Goal: Task Accomplishment & Management: Manage account settings

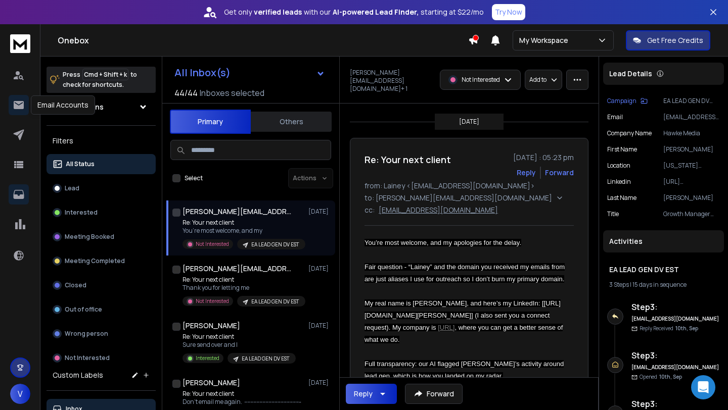
click at [17, 105] on icon at bounding box center [19, 105] width 10 height 8
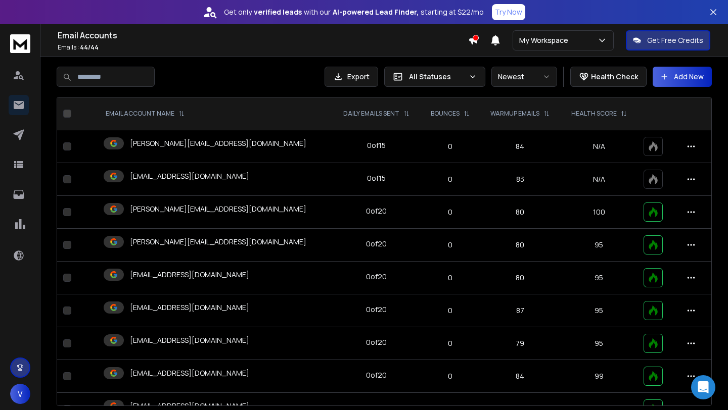
click at [648, 147] on div at bounding box center [652, 146] width 19 height 19
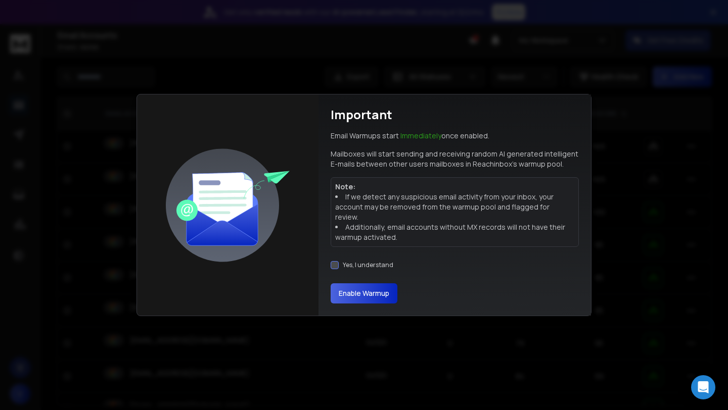
click at [339, 261] on div "Yes, I understand" at bounding box center [361, 265] width 63 height 8
click at [335, 261] on button "Yes, I understand" at bounding box center [334, 265] width 8 height 8
click at [347, 296] on button "Enable Warmup" at bounding box center [363, 293] width 67 height 20
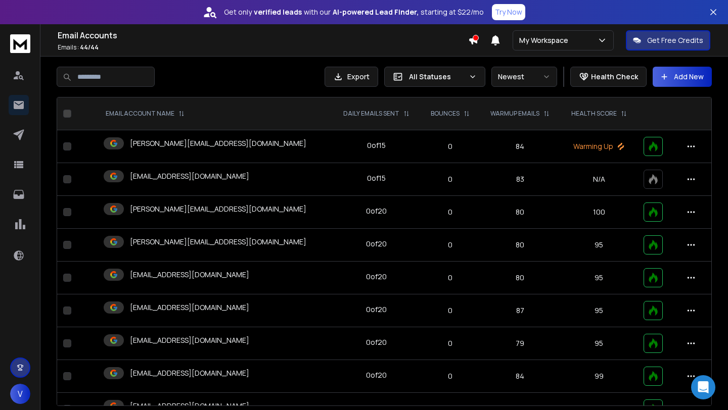
click at [648, 178] on icon at bounding box center [652, 179] width 9 height 10
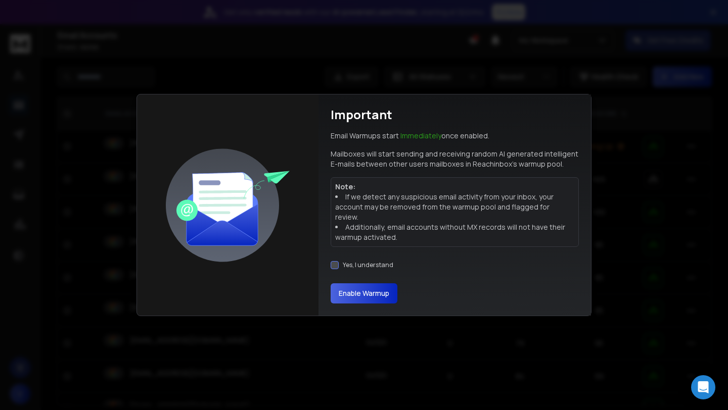
click at [335, 263] on button "Yes, I understand" at bounding box center [334, 265] width 8 height 8
click at [361, 294] on button "Enable Warmup" at bounding box center [363, 293] width 67 height 20
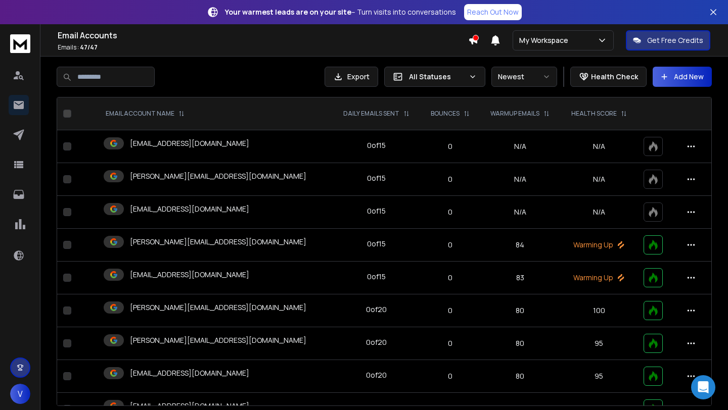
click at [648, 148] on icon at bounding box center [653, 146] width 10 height 10
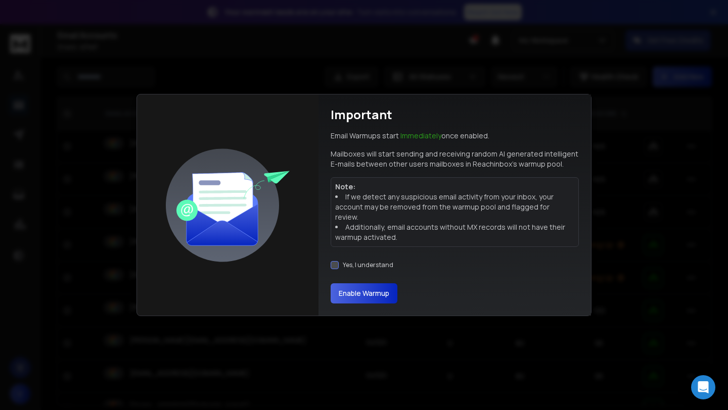
click at [333, 261] on button "Yes, I understand" at bounding box center [334, 265] width 8 height 8
click at [363, 289] on button "Enable Warmup" at bounding box center [363, 293] width 67 height 20
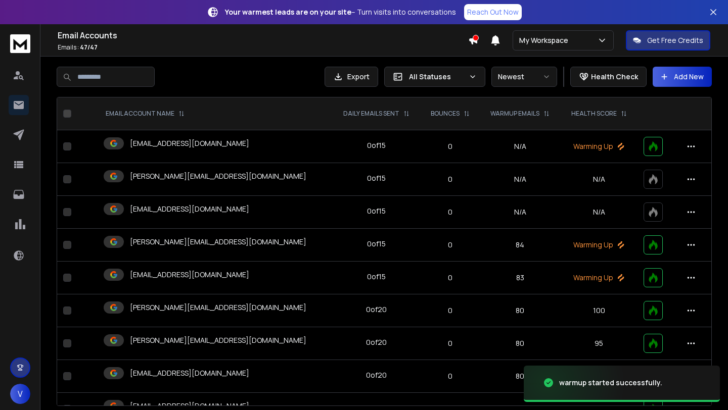
click at [648, 181] on icon at bounding box center [652, 179] width 9 height 10
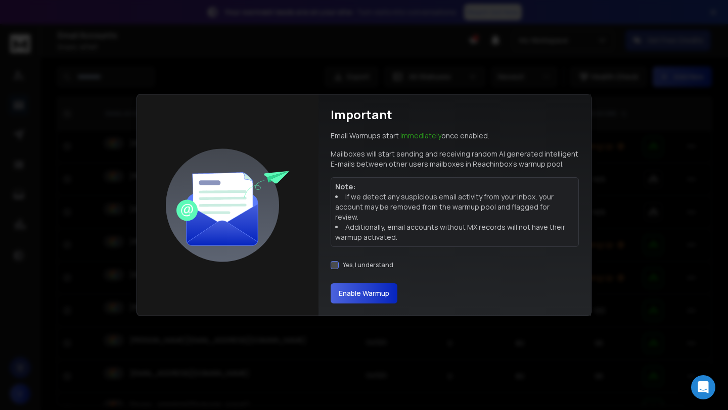
click at [335, 261] on button "Yes, I understand" at bounding box center [334, 265] width 8 height 8
click at [348, 285] on button "Enable Warmup" at bounding box center [363, 293] width 67 height 20
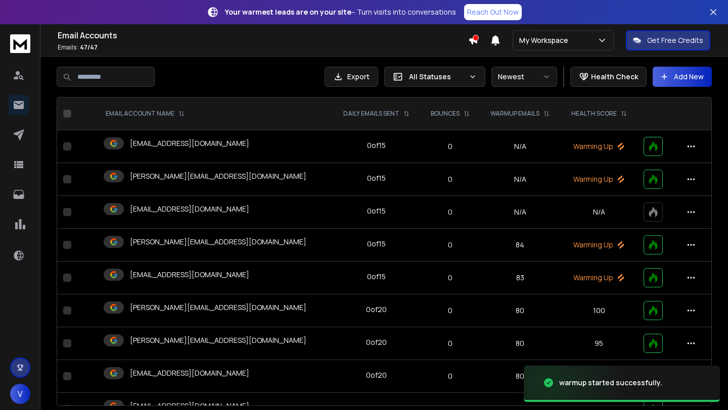
click at [648, 208] on icon at bounding box center [653, 212] width 10 height 10
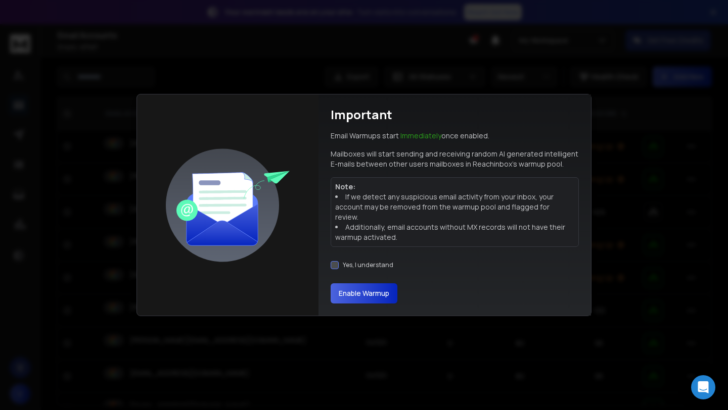
click at [333, 261] on button "Yes, I understand" at bounding box center [334, 265] width 8 height 8
click at [366, 291] on button "Enable Warmup" at bounding box center [363, 293] width 67 height 20
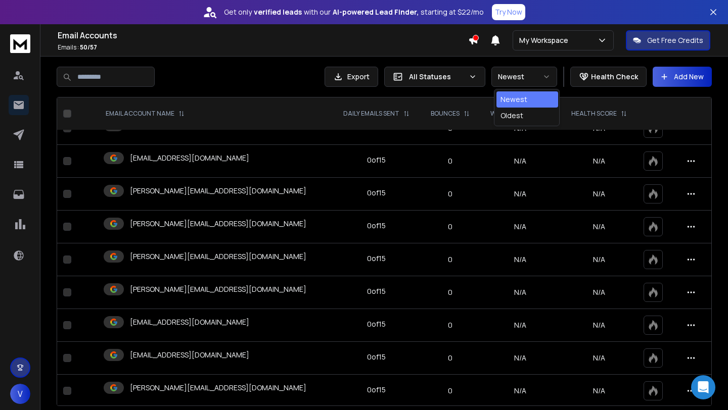
click at [524, 80] on button "Newest" at bounding box center [524, 77] width 66 height 20
click at [459, 76] on p "All Statuses" at bounding box center [437, 77] width 56 height 10
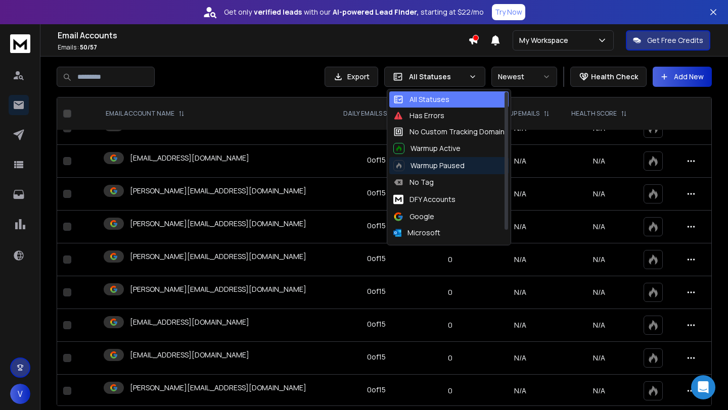
click at [455, 163] on div "Warmup Paused" at bounding box center [428, 165] width 71 height 11
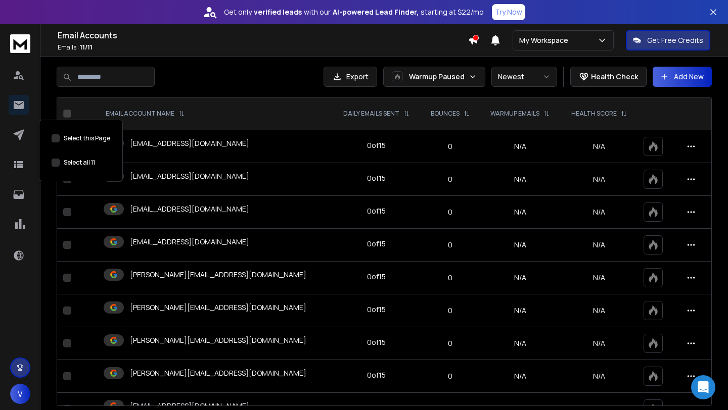
click at [68, 115] on button "Select this Page" at bounding box center [67, 114] width 8 height 8
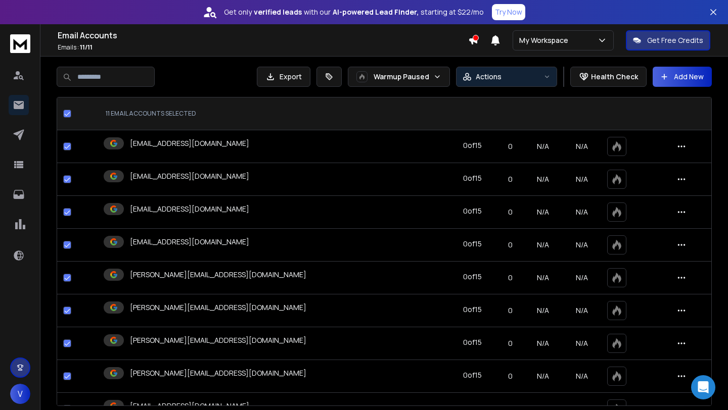
click at [533, 77] on div "Actions" at bounding box center [500, 77] width 77 height 10
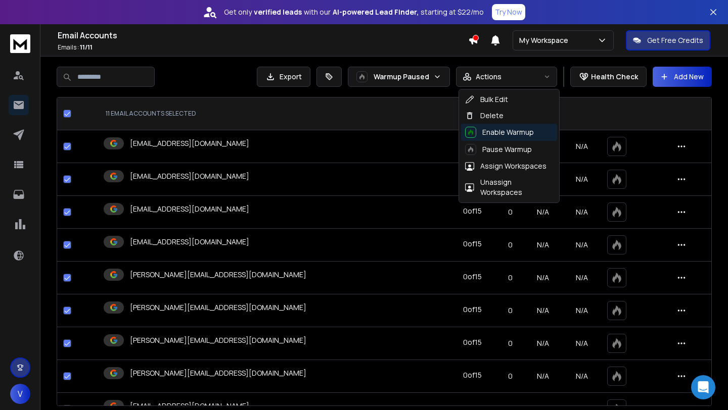
click at [531, 139] on div "Enable Warmup" at bounding box center [509, 132] width 96 height 17
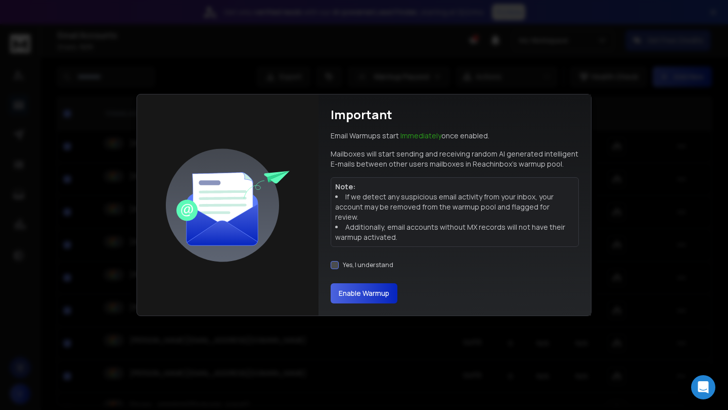
click at [333, 262] on button "Yes, I understand" at bounding box center [334, 265] width 8 height 8
click at [368, 289] on button "Enable Warmup" at bounding box center [363, 293] width 67 height 20
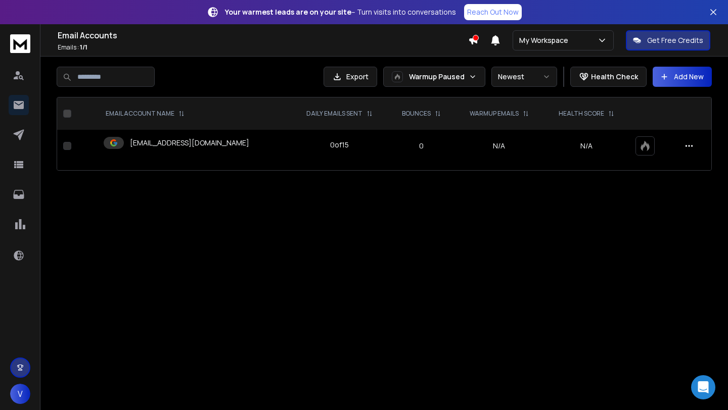
click at [453, 80] on p "Warmup Paused" at bounding box center [437, 77] width 56 height 10
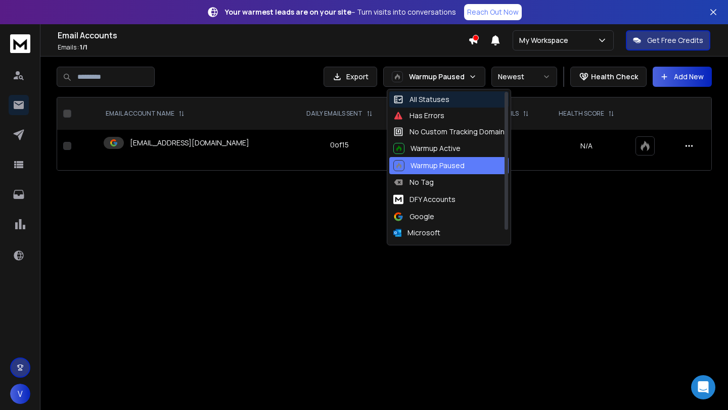
click at [454, 100] on div "All Statuses" at bounding box center [448, 99] width 119 height 16
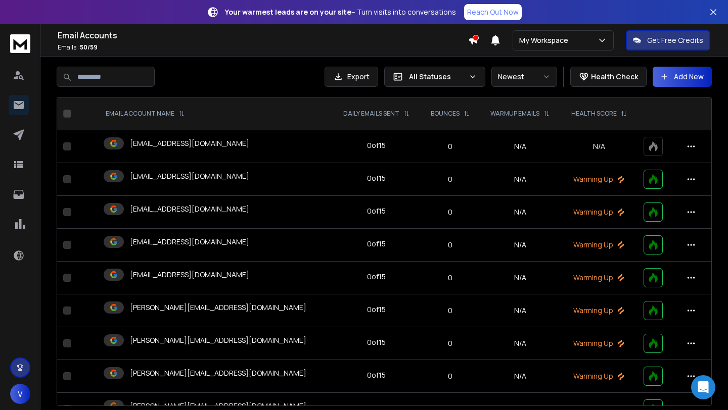
click at [445, 80] on p "All Statuses" at bounding box center [437, 77] width 56 height 10
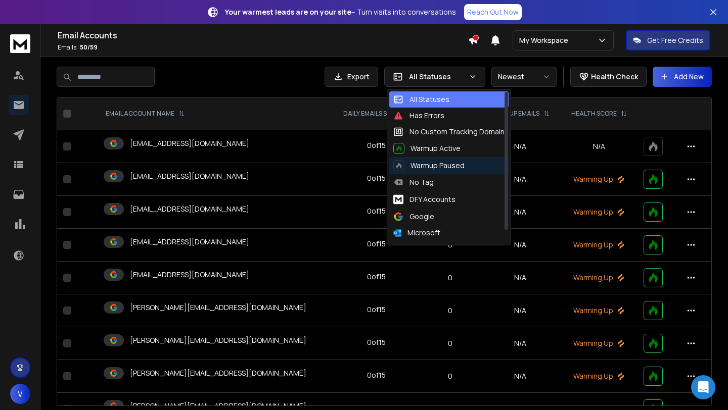
click at [431, 164] on div "Warmup Paused" at bounding box center [428, 165] width 71 height 11
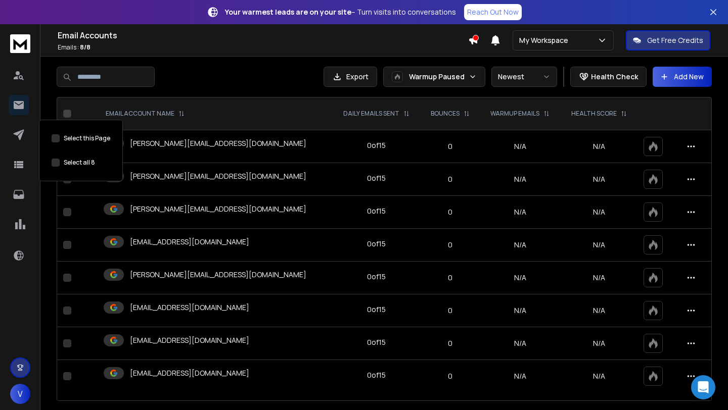
click at [67, 113] on button "Select this Page" at bounding box center [67, 114] width 8 height 8
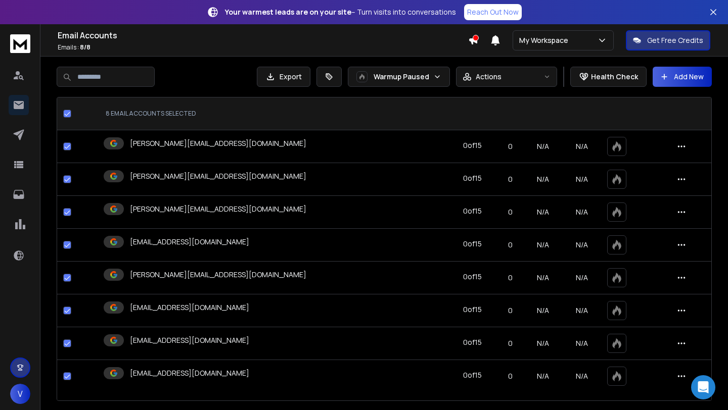
scroll to position [1, 0]
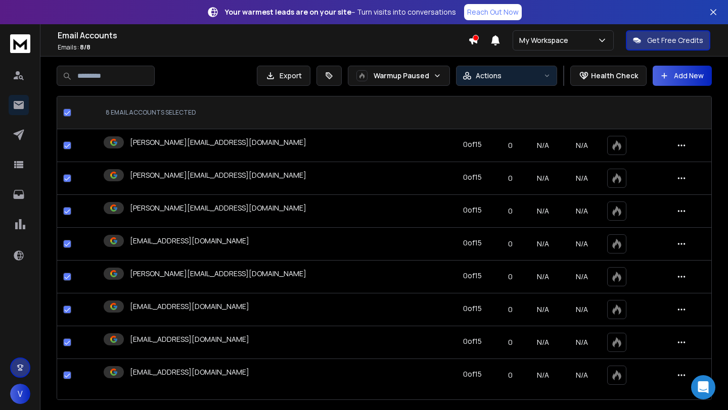
click at [490, 74] on p "Actions" at bounding box center [489, 76] width 26 height 10
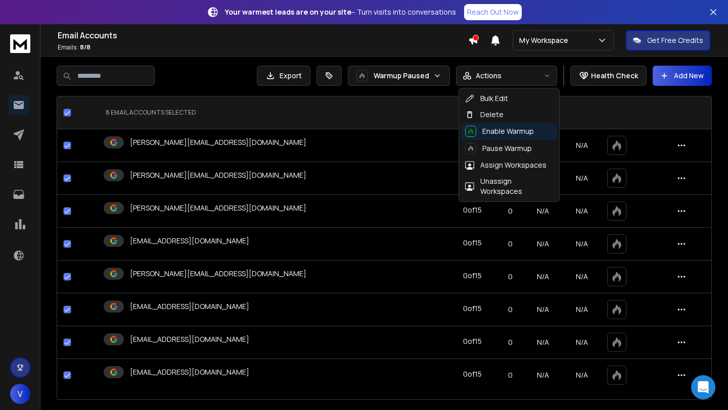
click at [476, 126] on div "Enable Warmup" at bounding box center [499, 131] width 69 height 11
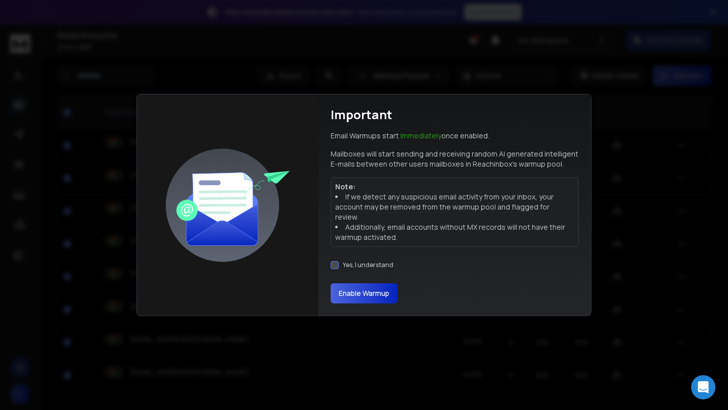
click at [338, 261] on button "Yes, I understand" at bounding box center [334, 265] width 8 height 8
click at [350, 290] on button "Enable Warmup" at bounding box center [363, 293] width 67 height 20
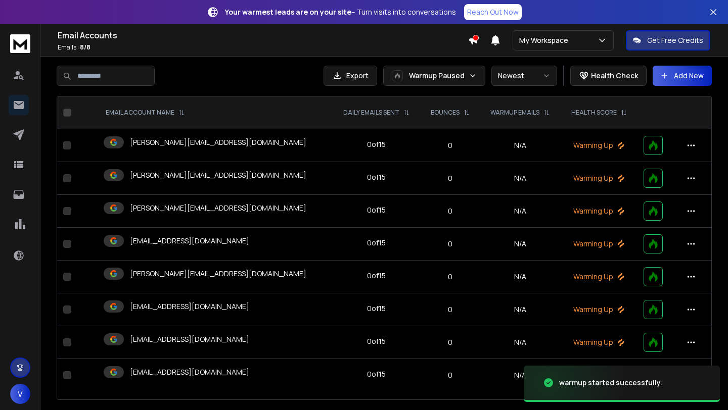
click at [453, 77] on p "Warmup Paused" at bounding box center [437, 76] width 56 height 10
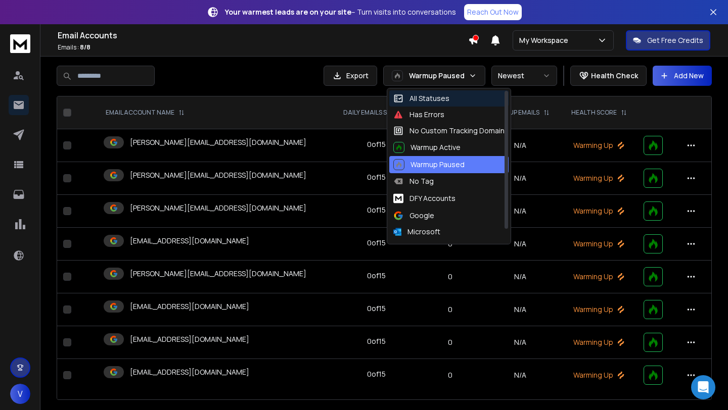
click at [448, 96] on div "All Statuses" at bounding box center [448, 98] width 119 height 16
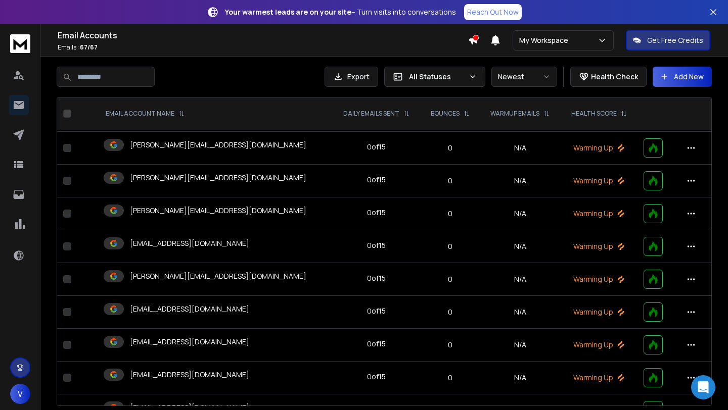
scroll to position [0, 0]
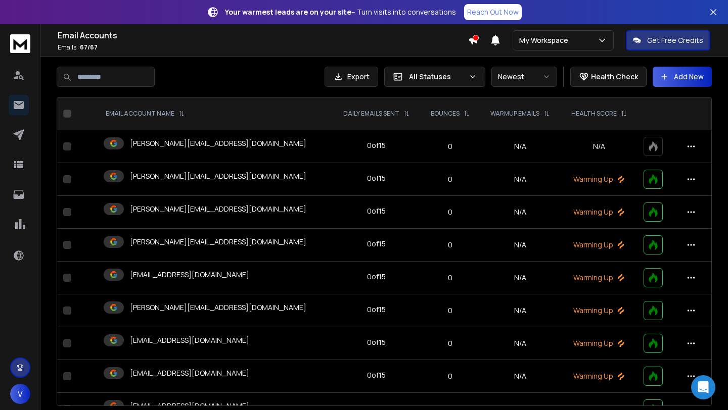
click at [524, 74] on button "Newest" at bounding box center [524, 77] width 66 height 20
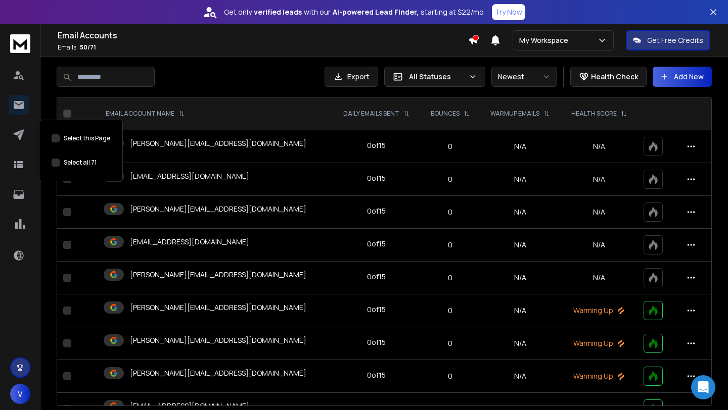
click at [57, 140] on button "Select this Page" at bounding box center [56, 138] width 8 height 8
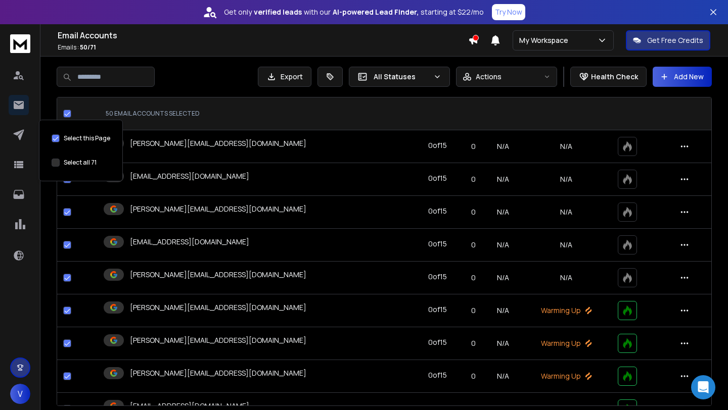
click at [57, 140] on button "Select this Page" at bounding box center [56, 138] width 8 height 8
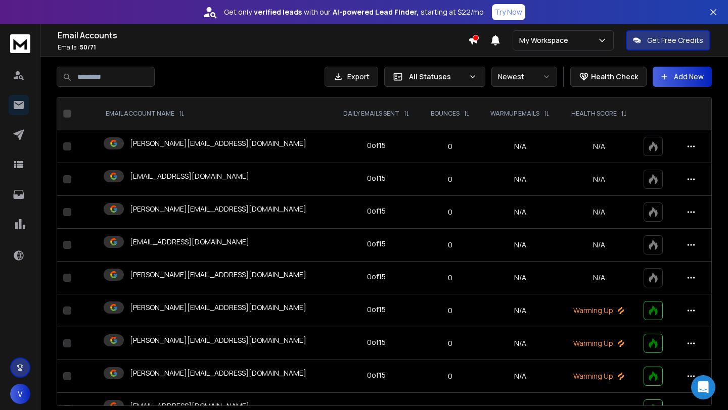
click at [463, 77] on p "All Statuses" at bounding box center [437, 77] width 56 height 10
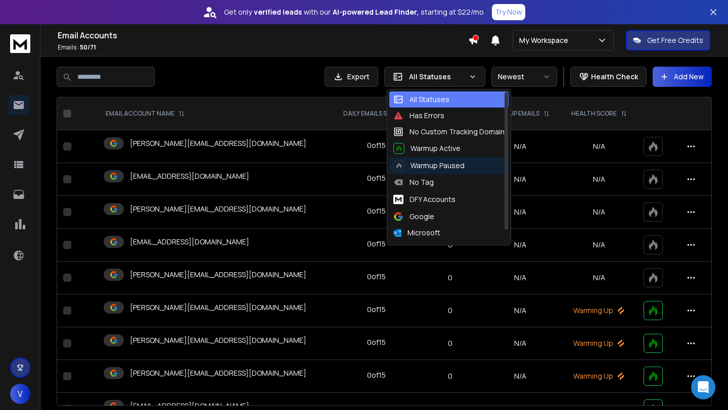
click at [430, 168] on div "Warmup Paused" at bounding box center [428, 165] width 71 height 11
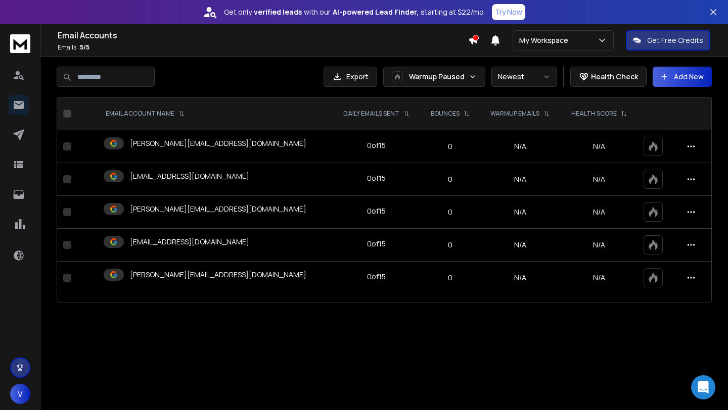
click at [66, 118] on th at bounding box center [77, 114] width 40 height 33
click at [71, 139] on label "Select this Page" at bounding box center [87, 138] width 46 height 8
click at [56, 140] on button "Select this Page" at bounding box center [56, 138] width 8 height 8
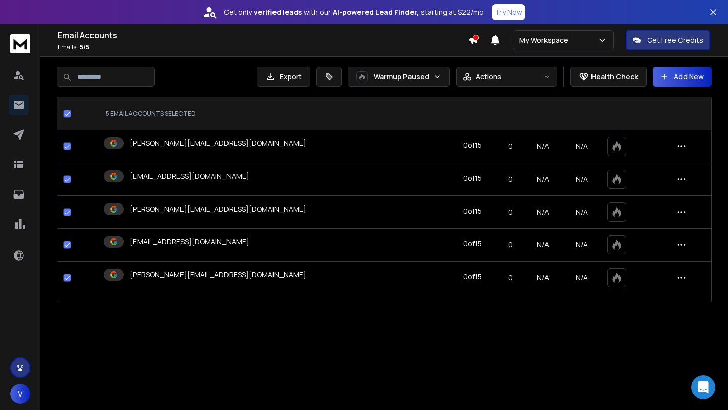
click at [441, 74] on icon at bounding box center [437, 77] width 8 height 8
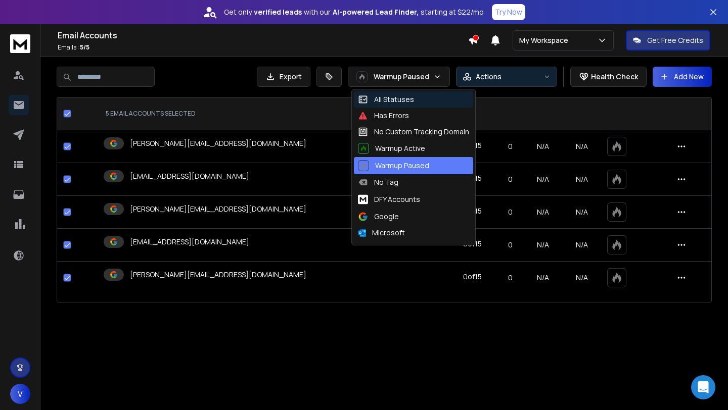
click at [486, 77] on p "Actions" at bounding box center [489, 77] width 26 height 10
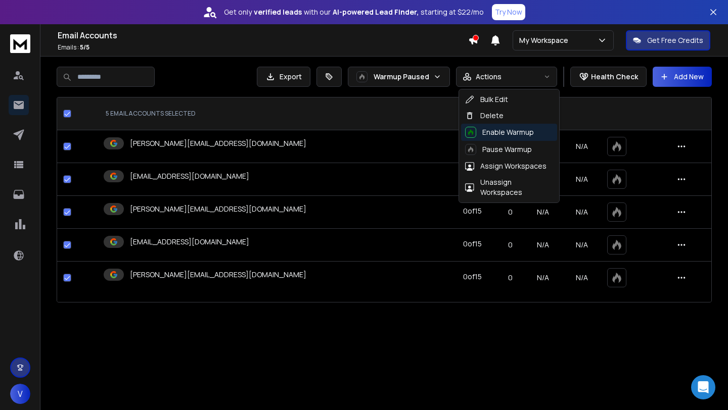
click at [490, 127] on div "Enable Warmup" at bounding box center [499, 132] width 69 height 11
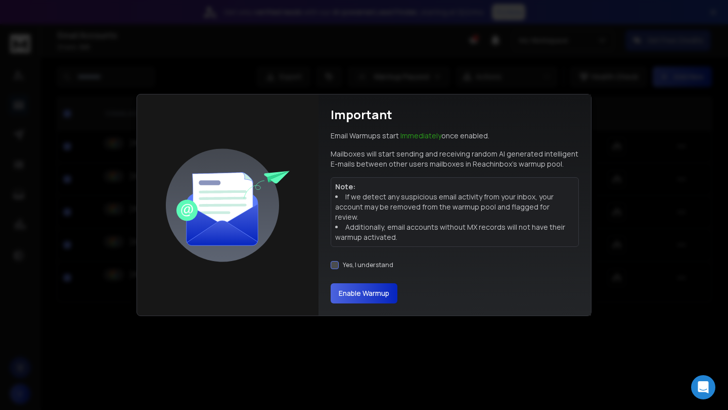
click at [333, 261] on button "Yes, I understand" at bounding box center [334, 265] width 8 height 8
click at [352, 292] on button "Enable Warmup" at bounding box center [363, 293] width 67 height 20
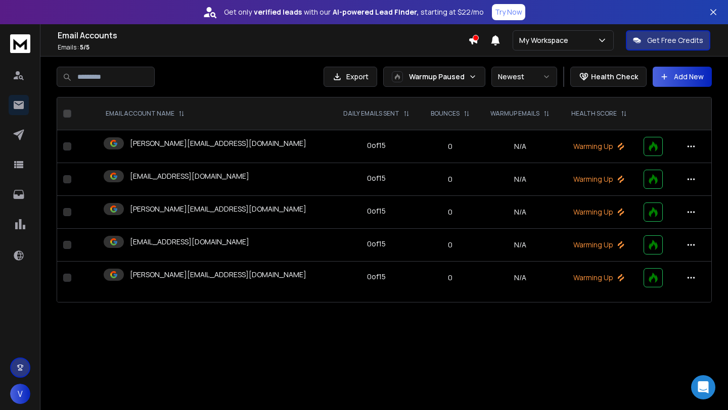
click at [447, 77] on p "Warmup Paused" at bounding box center [437, 77] width 56 height 10
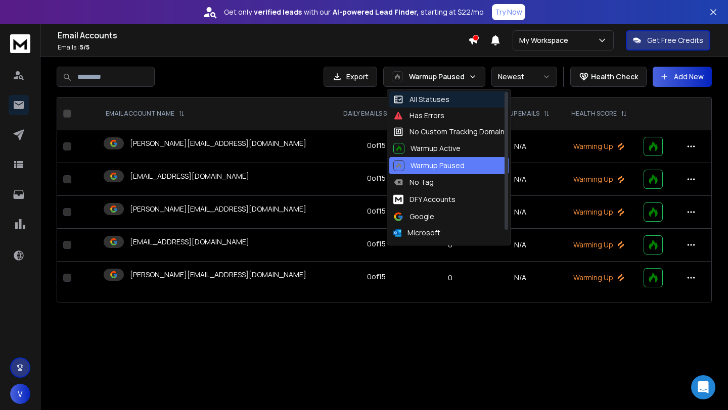
click at [442, 99] on div "All Statuses" at bounding box center [421, 99] width 56 height 10
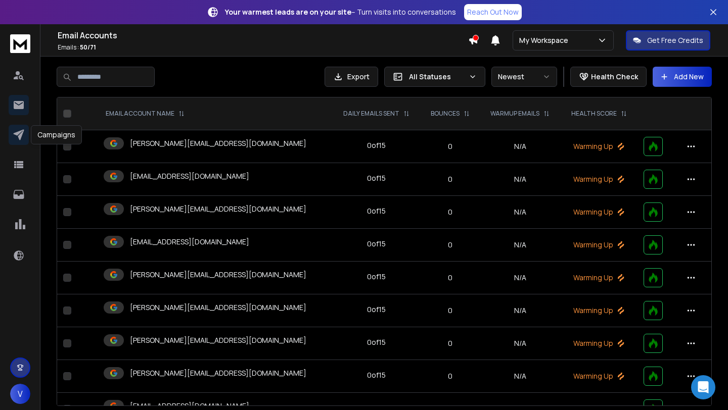
click at [18, 135] on icon at bounding box center [19, 135] width 12 height 12
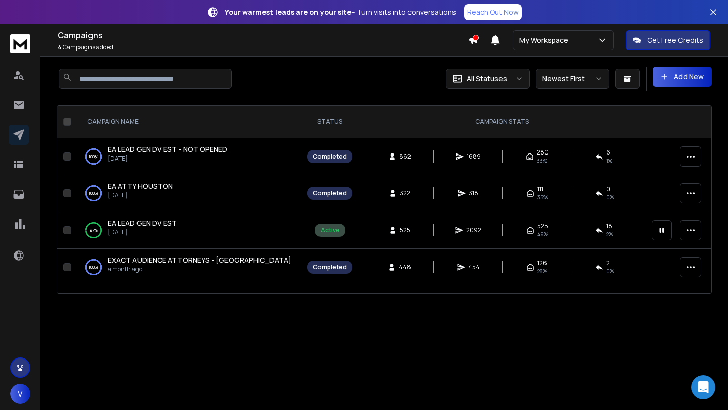
click at [159, 224] on span "EA LEAD GEN DV EST" at bounding box center [142, 223] width 69 height 10
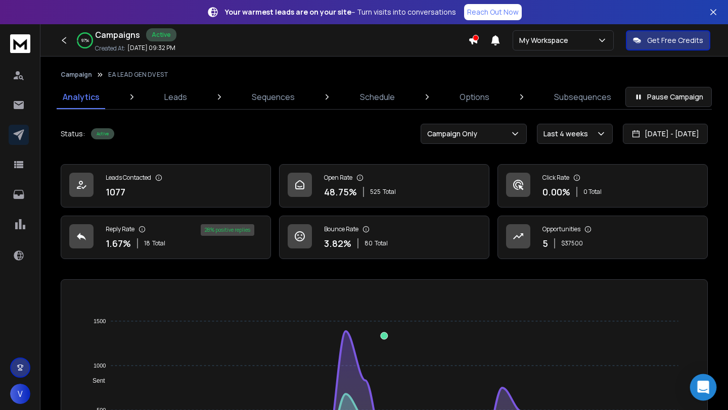
click at [702, 387] on icon "Open Intercom Messenger" at bounding box center [703, 387] width 12 height 13
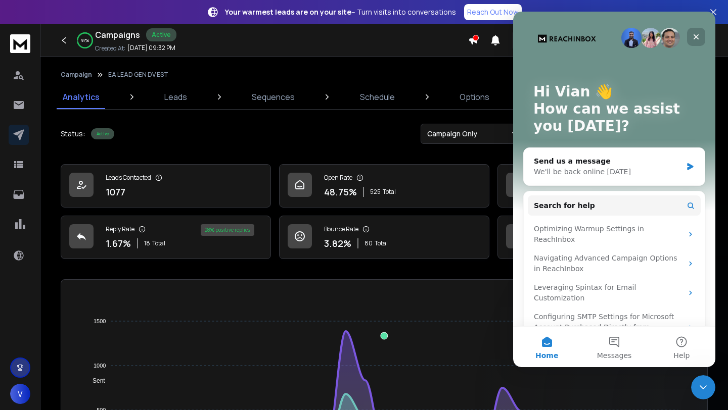
click at [694, 30] on div "Close" at bounding box center [696, 37] width 18 height 18
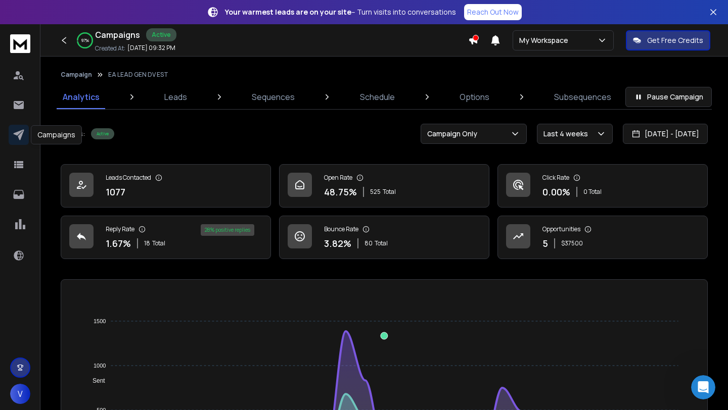
click at [20, 135] on icon at bounding box center [18, 134] width 11 height 11
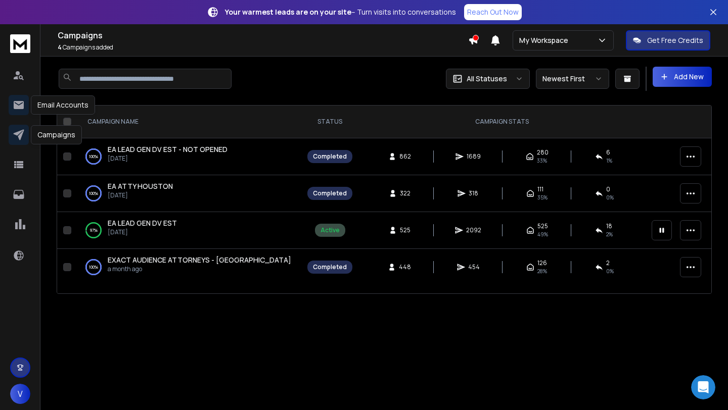
click at [19, 103] on icon at bounding box center [19, 105] width 10 height 8
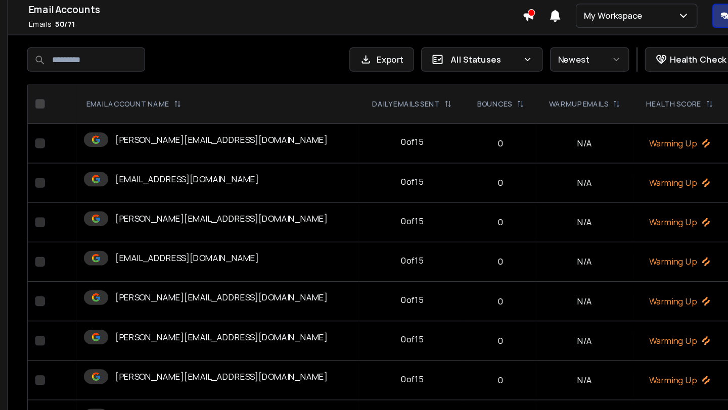
click at [475, 41] on icon at bounding box center [473, 40] width 8 height 8
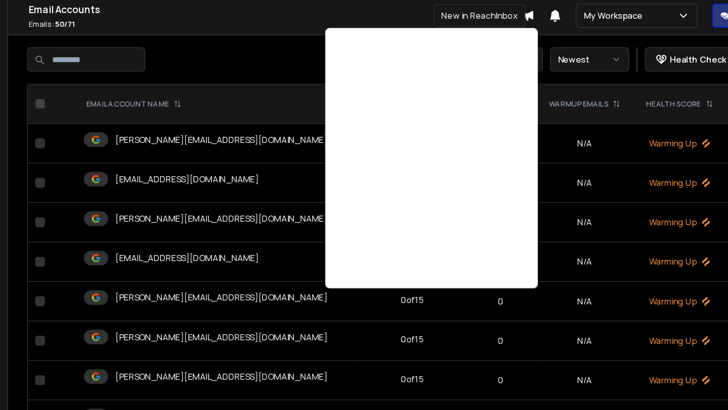
click at [475, 41] on icon at bounding box center [473, 40] width 8 height 8
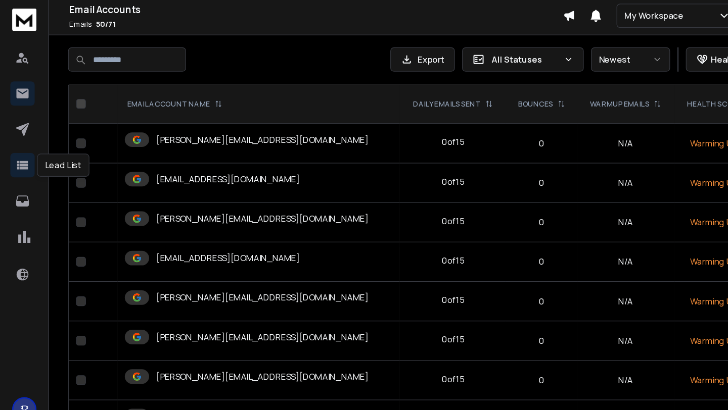
click at [16, 162] on icon at bounding box center [18, 164] width 9 height 7
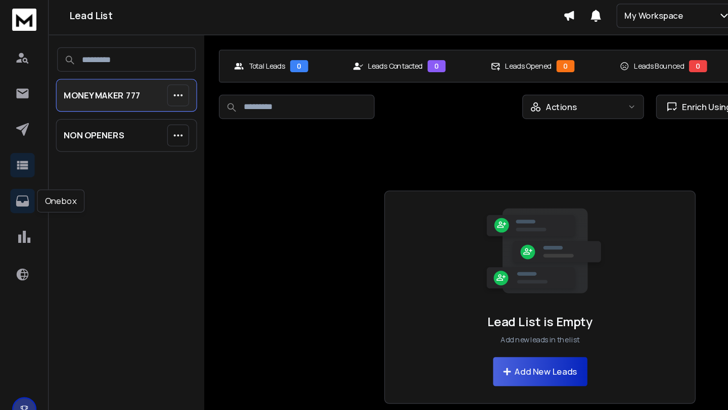
click at [18, 194] on icon at bounding box center [19, 194] width 12 height 12
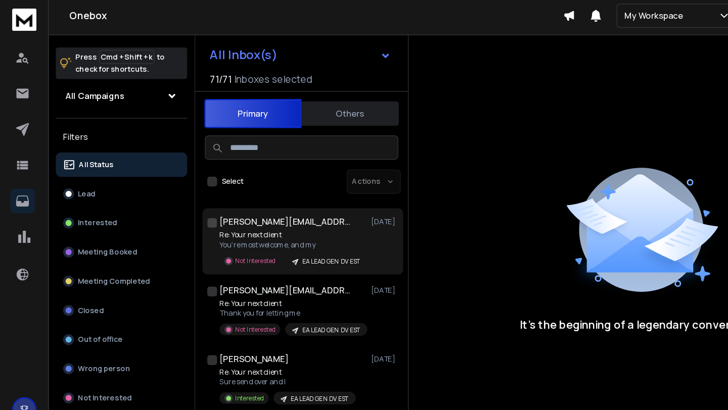
click at [177, 211] on button "button" at bounding box center [176, 213] width 8 height 8
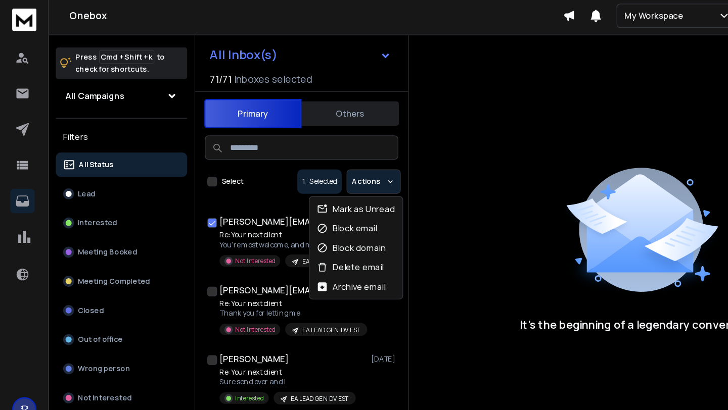
click at [321, 177] on icon "button" at bounding box center [324, 178] width 8 height 8
click at [211, 194] on div "Select 1 Selected Actions [PERSON_NAME][EMAIL_ADDRESS][DOMAIN_NAME] +1 [DATE] R…" at bounding box center [250, 303] width 177 height 334
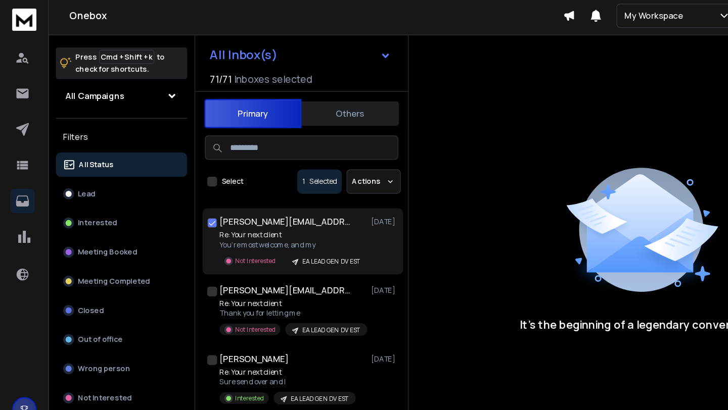
click at [216, 218] on div "[PERSON_NAME][EMAIL_ADDRESS][DOMAIN_NAME] +1 [DATE] Re: Your next client You’re…" at bounding box center [256, 228] width 149 height 43
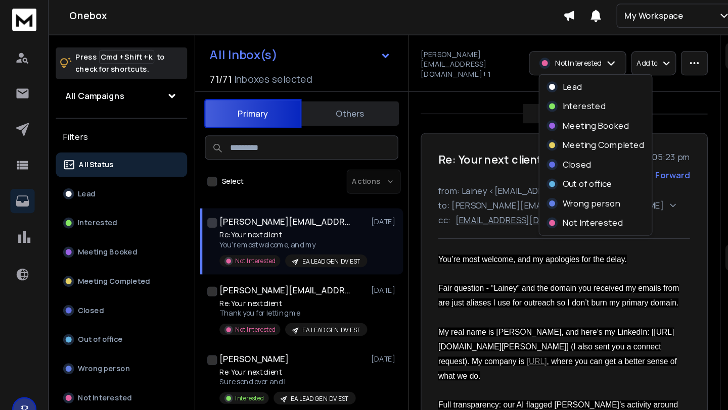
click at [511, 78] on div "Not Interested" at bounding box center [480, 79] width 80 height 19
click at [495, 111] on p "Interested" at bounding box center [485, 116] width 36 height 10
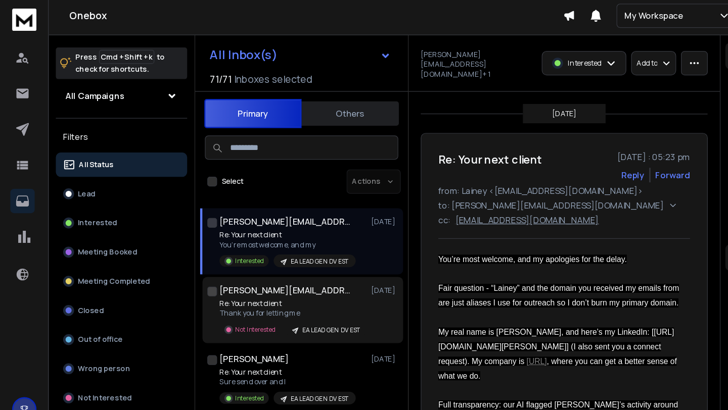
click at [219, 274] on div "[PERSON_NAME][EMAIL_ADDRESS][DOMAIN_NAME] [DATE] Re: Your next client Thank you…" at bounding box center [256, 285] width 149 height 43
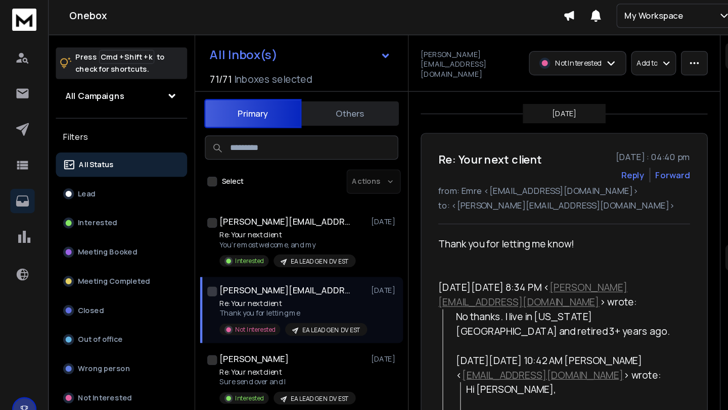
scroll to position [0, 21]
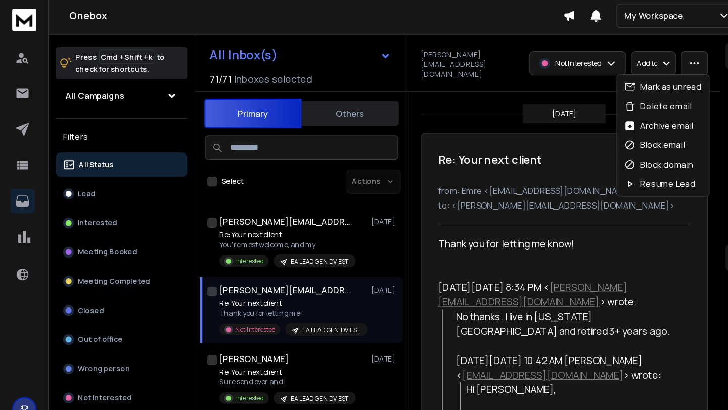
click at [583, 80] on button "button" at bounding box center [577, 80] width 22 height 20
click at [392, 105] on div "[PERSON_NAME][EMAIL_ADDRESS][DOMAIN_NAME] Not Interested Add to Not Interested …" at bounding box center [469, 262] width 259 height 410
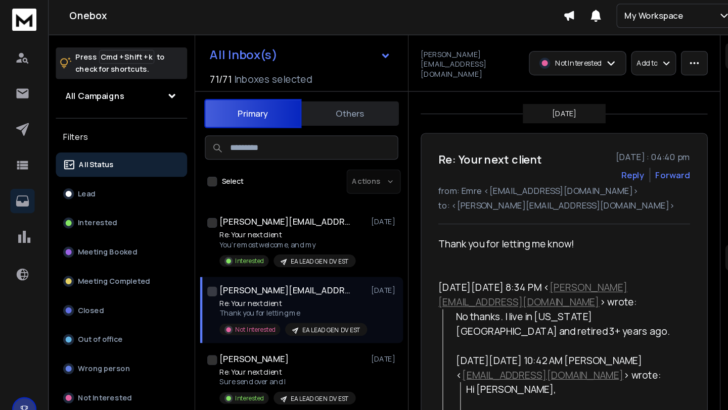
scroll to position [0, 0]
click at [20, 105] on icon at bounding box center [19, 105] width 10 height 8
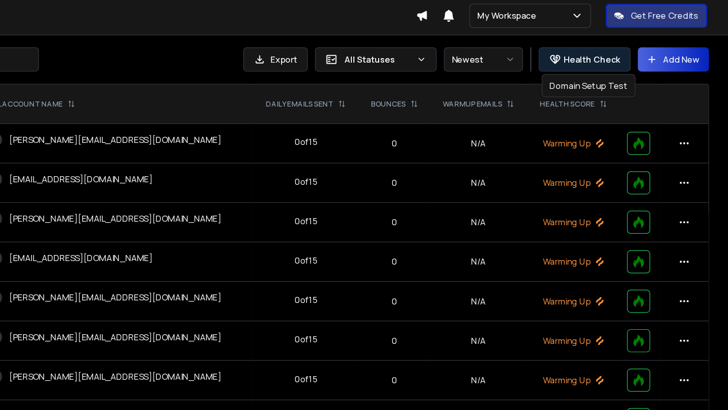
click at [632, 76] on p "Health Check" at bounding box center [614, 77] width 47 height 10
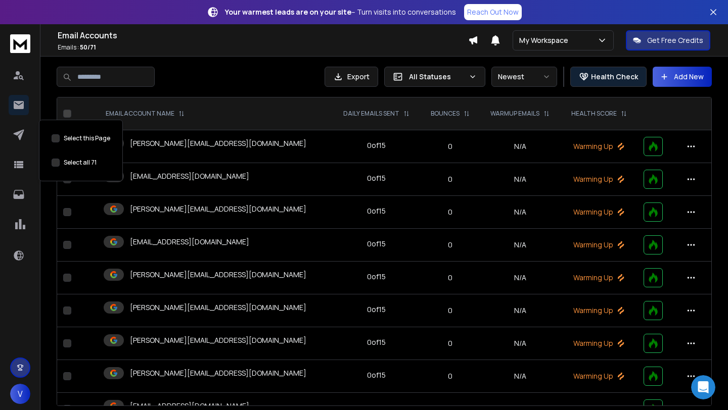
click at [72, 116] on div at bounding box center [80, 114] width 34 height 8
click at [69, 113] on button "button" at bounding box center [67, 114] width 8 height 8
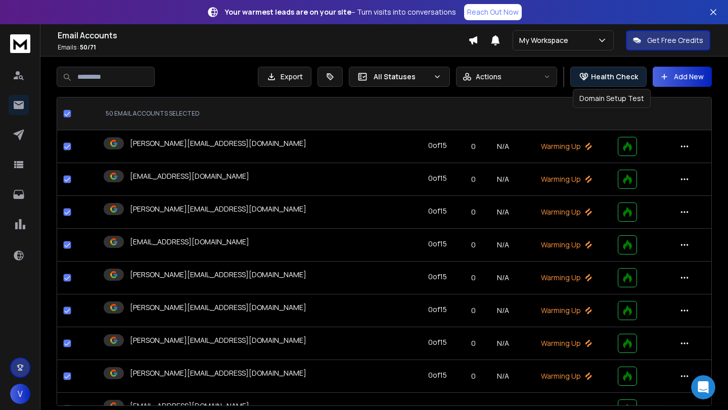
click at [625, 76] on p "Health Check" at bounding box center [614, 77] width 47 height 10
click at [625, 101] on div "Domain Setup Test" at bounding box center [612, 98] width 78 height 19
click at [623, 76] on p "Health Check" at bounding box center [614, 77] width 47 height 10
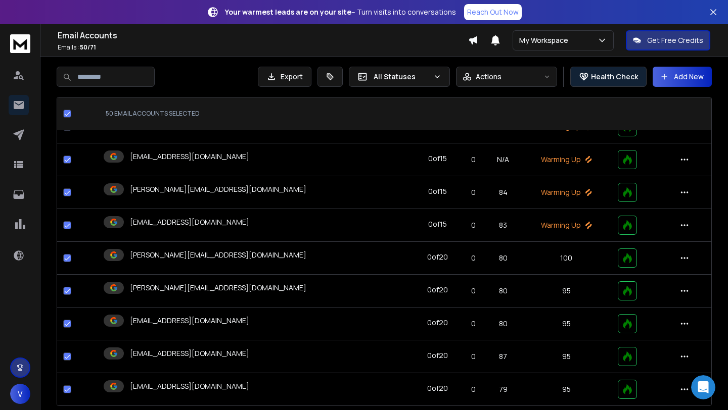
scroll to position [837, 0]
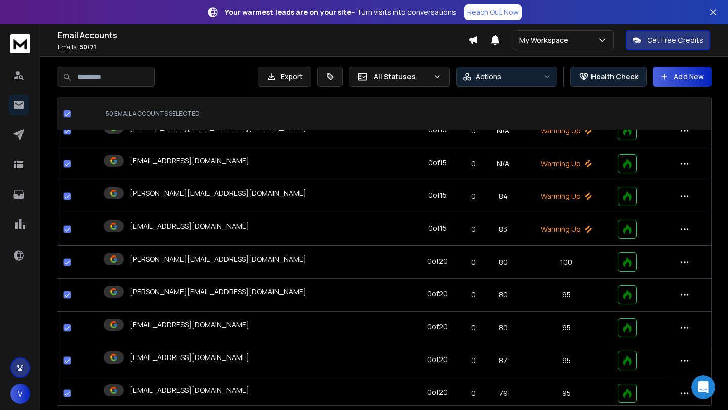
click at [512, 75] on div "Actions" at bounding box center [500, 77] width 77 height 10
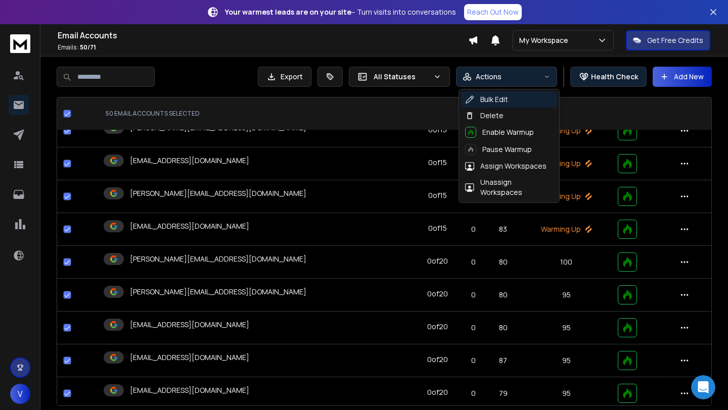
click at [512, 75] on div "Actions" at bounding box center [500, 77] width 77 height 10
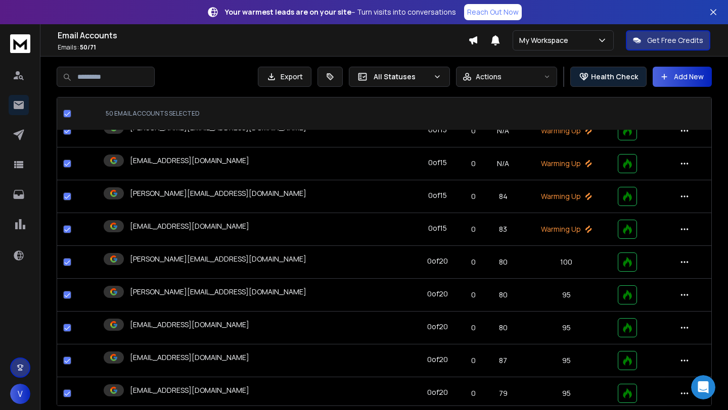
click at [378, 77] on p "All Statuses" at bounding box center [401, 77] width 56 height 10
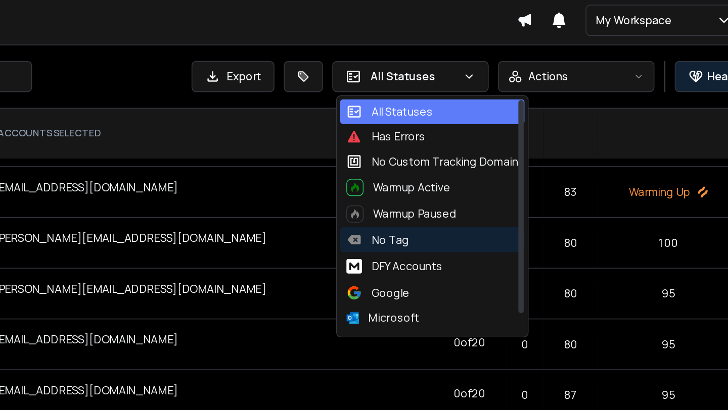
scroll to position [891, 0]
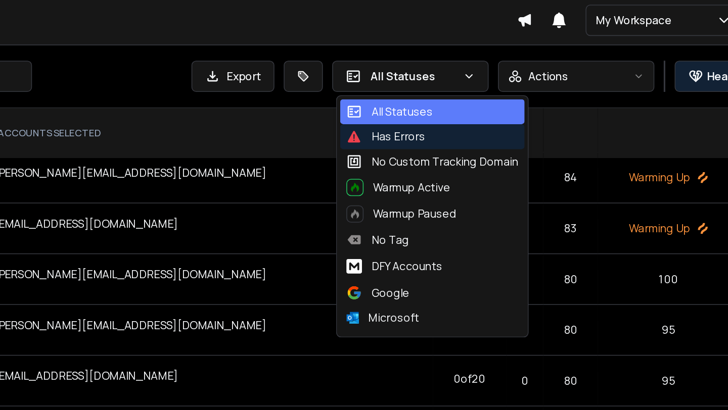
click at [224, 84] on div at bounding box center [154, 77] width 195 height 20
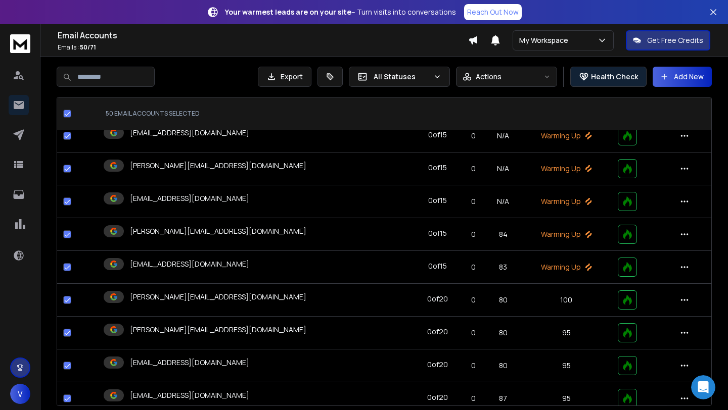
scroll to position [780, 0]
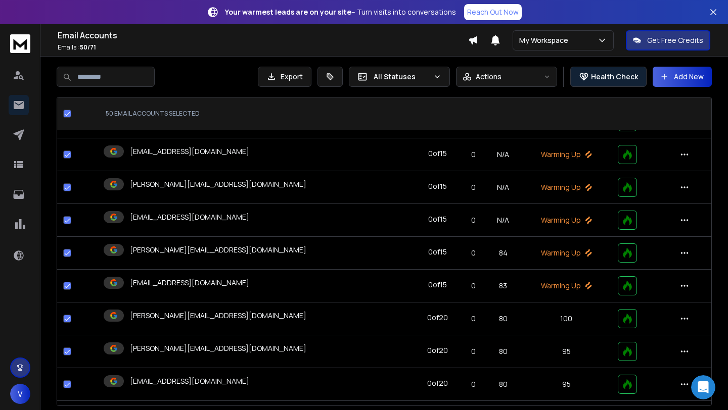
click at [62, 286] on td at bounding box center [77, 286] width 40 height 33
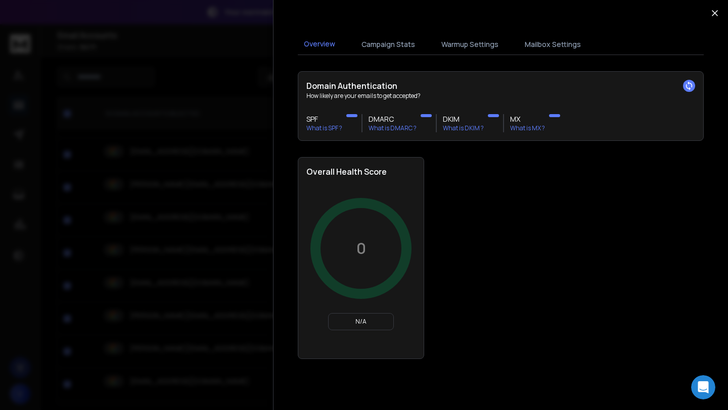
click at [713, 12] on icon "button" at bounding box center [714, 13] width 10 height 10
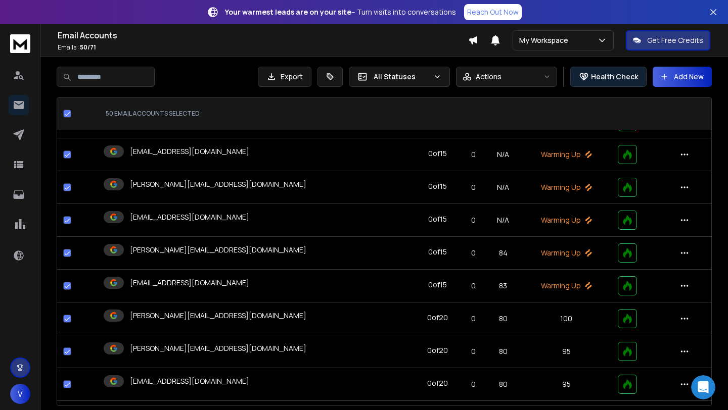
click at [68, 289] on button "button" at bounding box center [67, 286] width 8 height 8
click at [67, 258] on td at bounding box center [77, 253] width 40 height 33
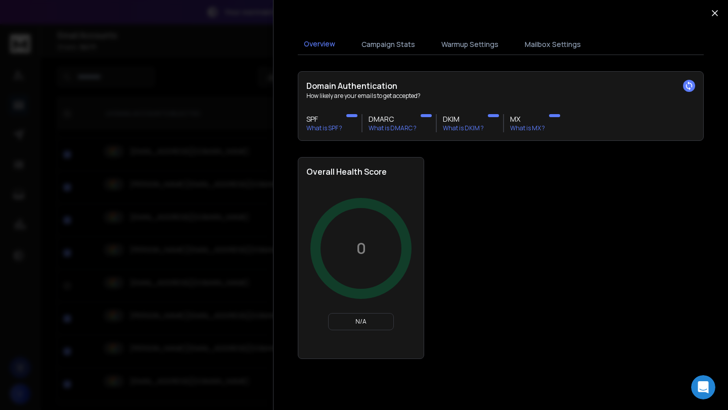
click at [712, 10] on icon "button" at bounding box center [714, 13] width 10 height 10
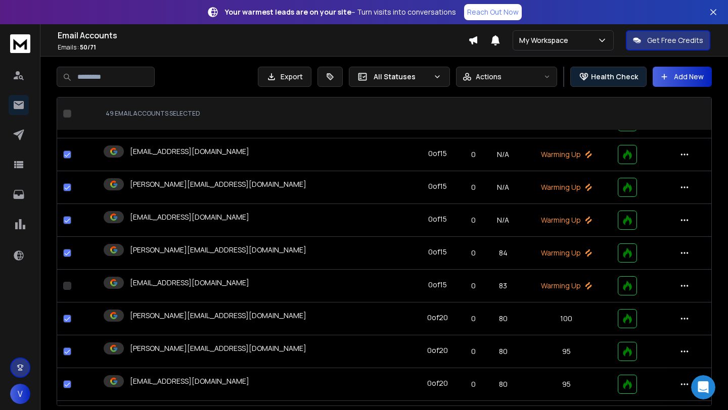
click at [66, 253] on button "button" at bounding box center [67, 253] width 8 height 8
click at [68, 219] on button "button" at bounding box center [67, 220] width 8 height 8
click at [68, 187] on button "button" at bounding box center [67, 187] width 8 height 8
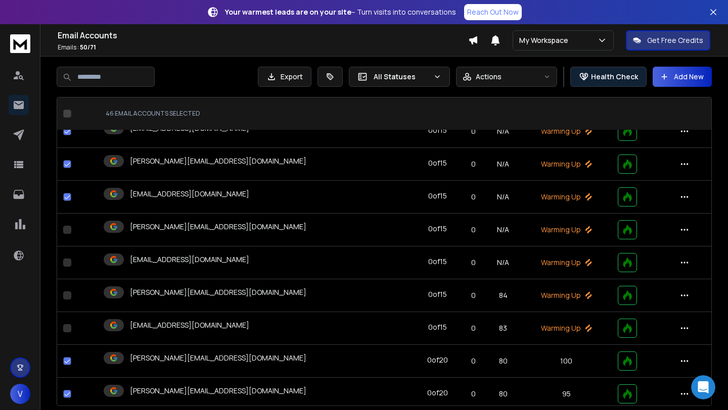
scroll to position [713, 0]
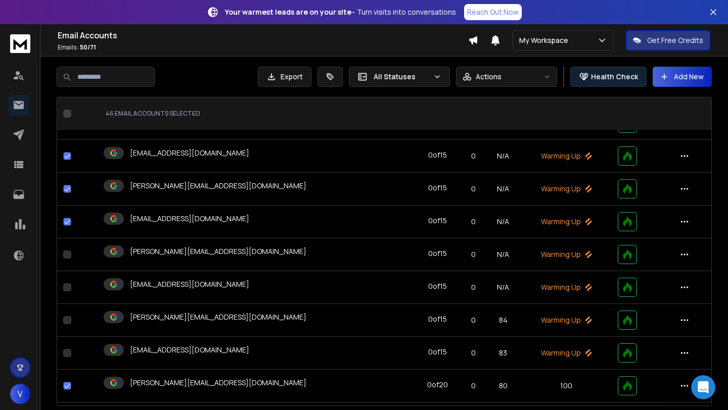
click at [66, 225] on button "button" at bounding box center [67, 222] width 8 height 8
click at [65, 183] on td at bounding box center [77, 189] width 40 height 33
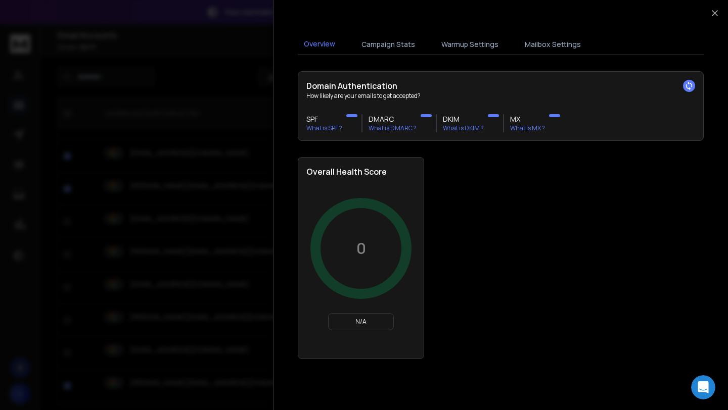
click at [713, 19] on div "Multi Select Table Sheet Overview Campaign Stats Warmup Settings Mailbox Settin…" at bounding box center [500, 205] width 455 height 410
click at [712, 14] on icon "button" at bounding box center [714, 13] width 5 height 5
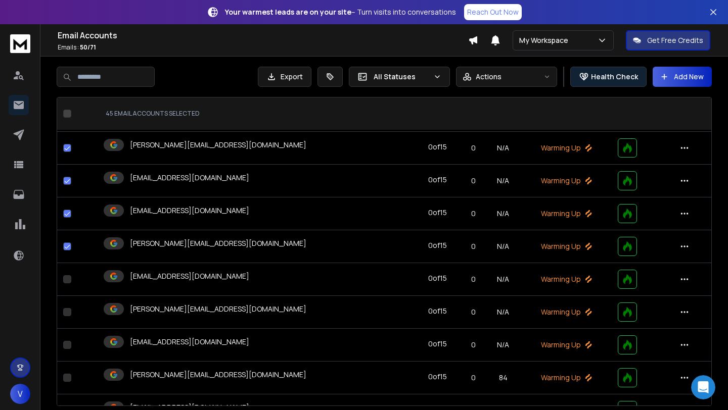
scroll to position [646, 0]
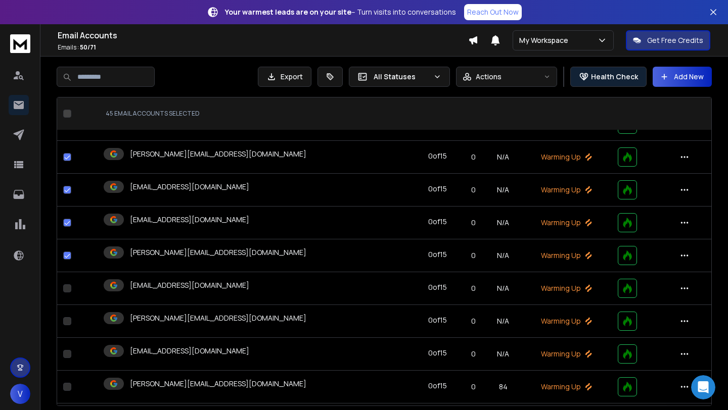
click at [68, 257] on button "button" at bounding box center [67, 256] width 8 height 8
click at [70, 223] on button "button" at bounding box center [67, 223] width 8 height 8
click at [70, 188] on button "button" at bounding box center [67, 190] width 8 height 8
click at [68, 160] on button "button" at bounding box center [67, 157] width 8 height 8
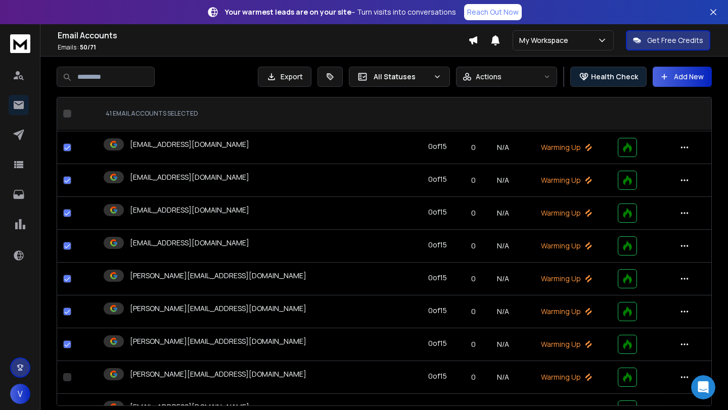
scroll to position [415, 0]
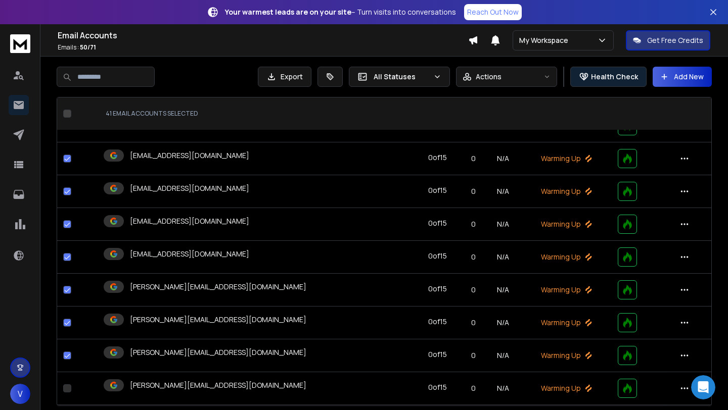
click at [69, 355] on button "button" at bounding box center [67, 356] width 8 height 8
click at [69, 324] on button "button" at bounding box center [67, 323] width 8 height 8
click at [68, 291] on button "button" at bounding box center [67, 290] width 8 height 8
click at [69, 256] on button "button" at bounding box center [67, 257] width 8 height 8
click at [68, 223] on button "button" at bounding box center [67, 224] width 8 height 8
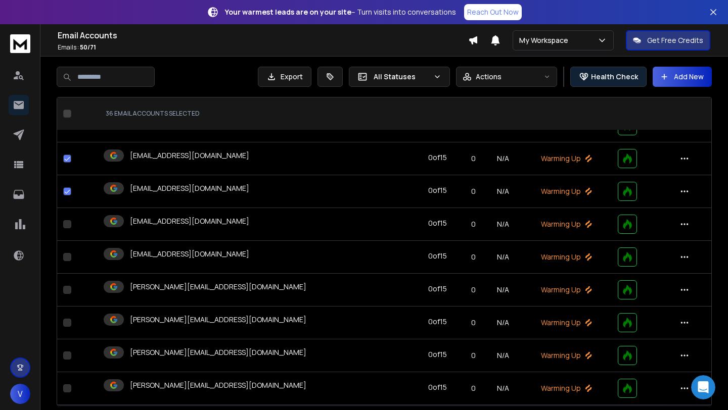
click at [68, 190] on button "button" at bounding box center [67, 191] width 8 height 8
click at [68, 162] on button "button" at bounding box center [67, 159] width 8 height 8
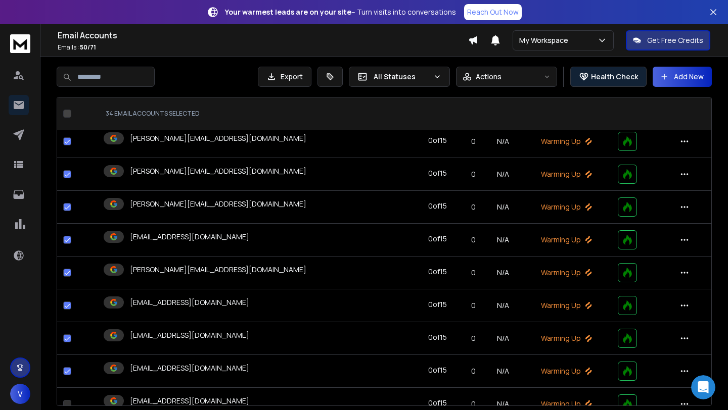
scroll to position [168, 0]
click at [67, 372] on button "button" at bounding box center [67, 372] width 8 height 8
click at [66, 338] on button "button" at bounding box center [67, 340] width 8 height 8
click at [67, 305] on button "button" at bounding box center [67, 307] width 8 height 8
click at [68, 275] on button "button" at bounding box center [67, 274] width 8 height 8
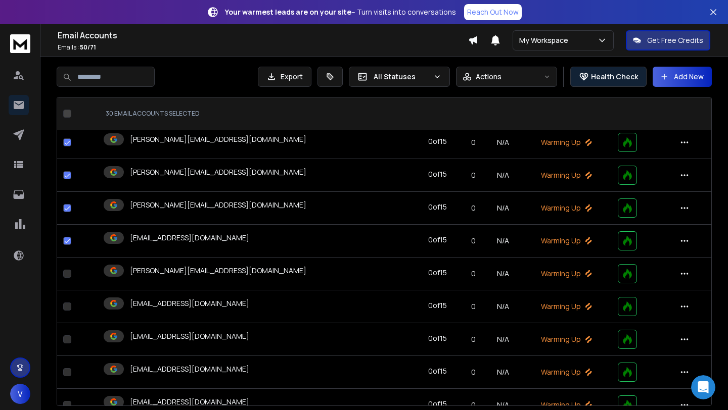
click at [64, 239] on button "button" at bounding box center [67, 241] width 8 height 8
click at [69, 210] on button "button" at bounding box center [67, 208] width 8 height 8
click at [68, 176] on button "button" at bounding box center [67, 175] width 8 height 8
click at [67, 145] on button "button" at bounding box center [67, 142] width 8 height 8
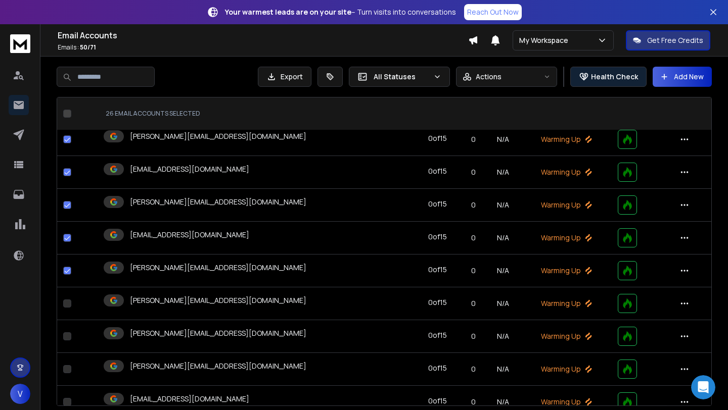
scroll to position [0, 0]
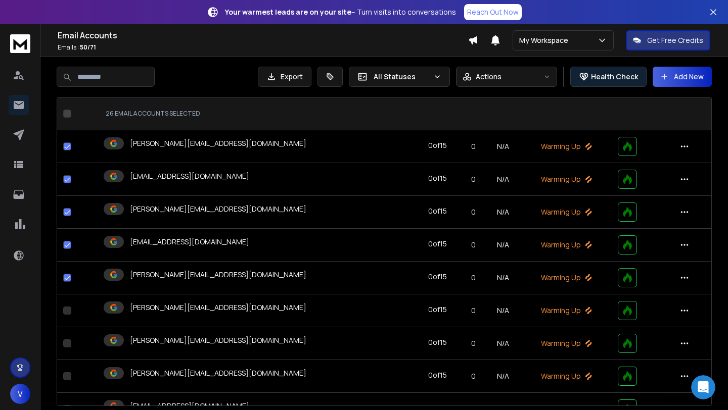
click at [65, 277] on button "button" at bounding box center [67, 278] width 8 height 8
click at [68, 248] on button "button" at bounding box center [67, 245] width 8 height 8
click at [67, 205] on td at bounding box center [77, 212] width 40 height 33
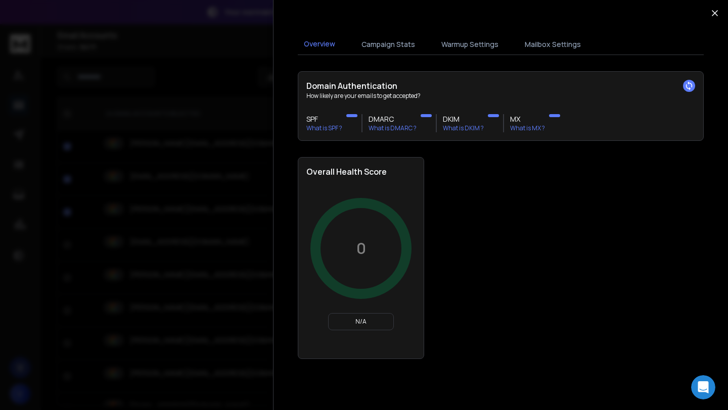
click at [716, 13] on icon "button" at bounding box center [714, 13] width 10 height 10
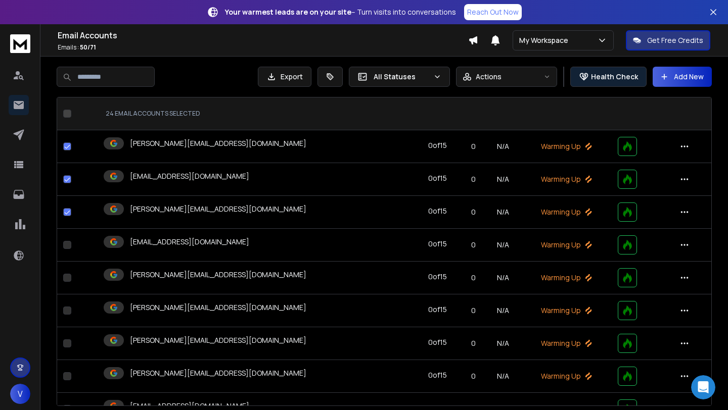
click at [66, 213] on button "button" at bounding box center [67, 212] width 8 height 8
click at [69, 181] on button "button" at bounding box center [67, 179] width 8 height 8
click at [68, 153] on td at bounding box center [77, 146] width 40 height 33
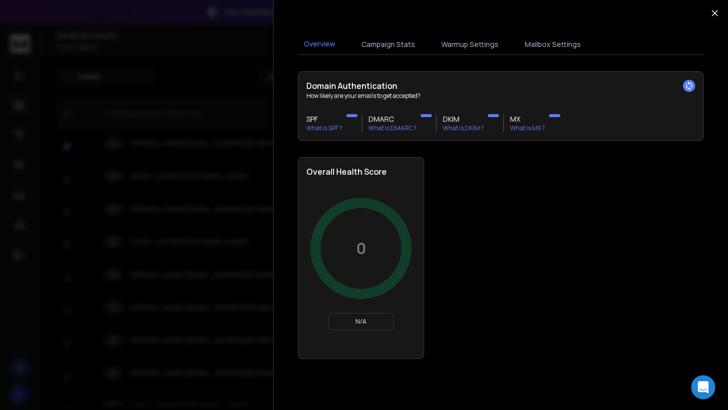
click at [711, 16] on icon "button" at bounding box center [714, 13] width 10 height 10
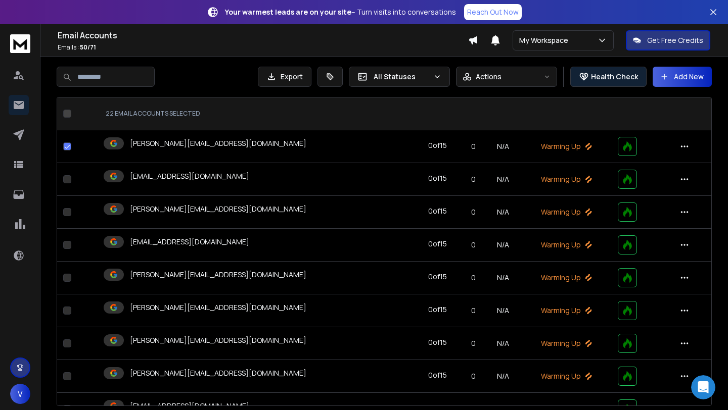
click at [63, 144] on button "button" at bounding box center [67, 147] width 8 height 8
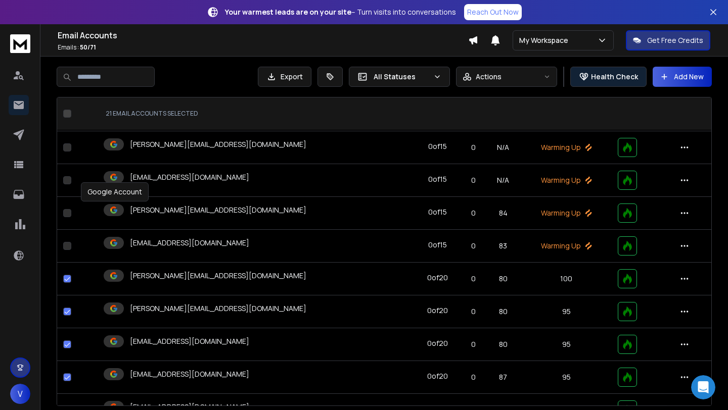
scroll to position [821, 0]
click at [539, 72] on div "Actions" at bounding box center [500, 77] width 77 height 10
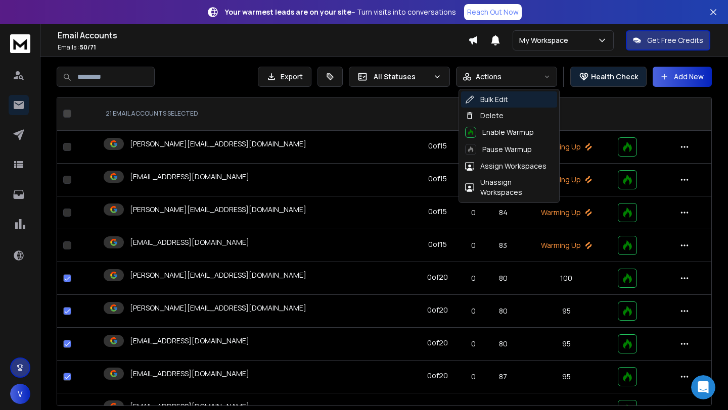
click at [528, 95] on div "Bulk Edit" at bounding box center [509, 99] width 96 height 16
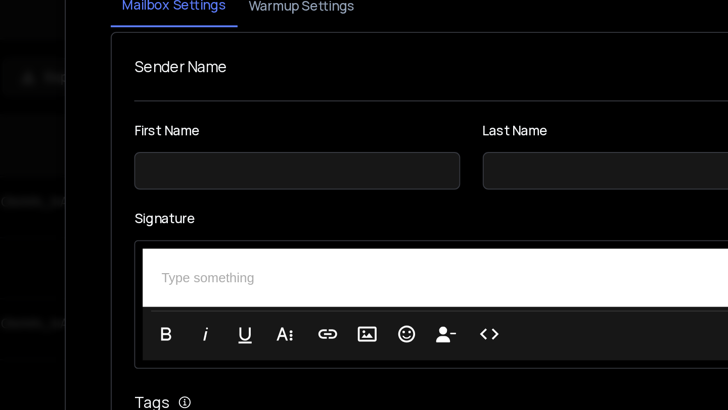
click at [459, 129] on input "text" at bounding box center [415, 127] width 175 height 20
type input "****"
type input "******"
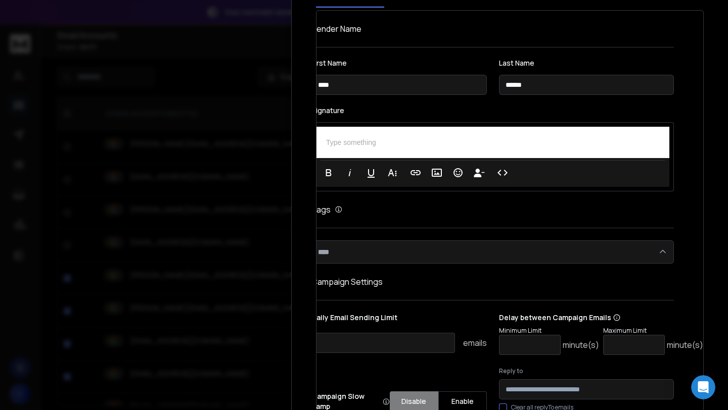
scroll to position [0, 0]
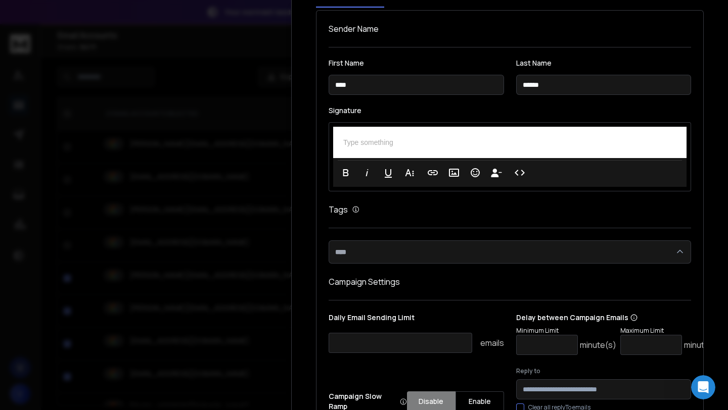
click at [394, 139] on div at bounding box center [509, 142] width 333 height 11
click at [367, 178] on icon "button" at bounding box center [367, 173] width 12 height 12
click at [361, 132] on div "*" at bounding box center [509, 142] width 353 height 31
click at [359, 137] on div "*" at bounding box center [509, 142] width 333 height 11
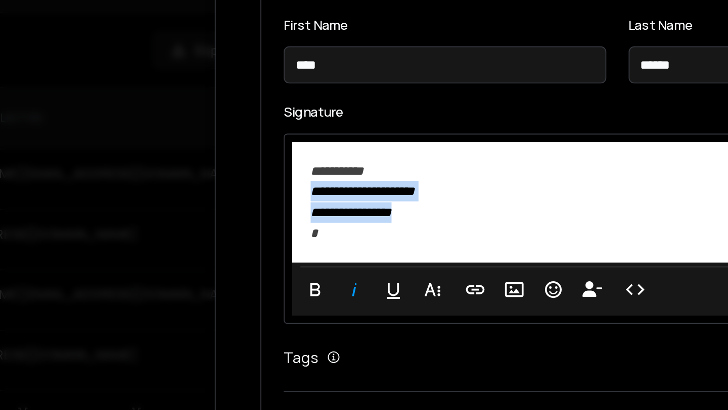
drag, startPoint x: 405, startPoint y: 167, endPoint x: 341, endPoint y: 158, distance: 64.3
click at [341, 158] on div "**********" at bounding box center [509, 160] width 353 height 66
click at [369, 213] on button "Italic" at bounding box center [366, 207] width 19 height 20
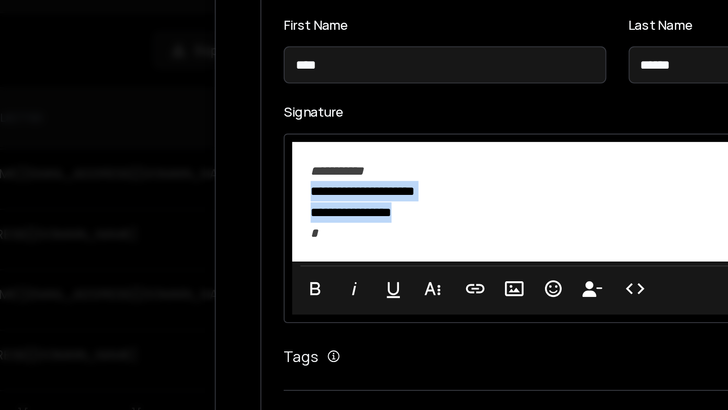
click at [414, 171] on div "*" at bounding box center [509, 176] width 333 height 11
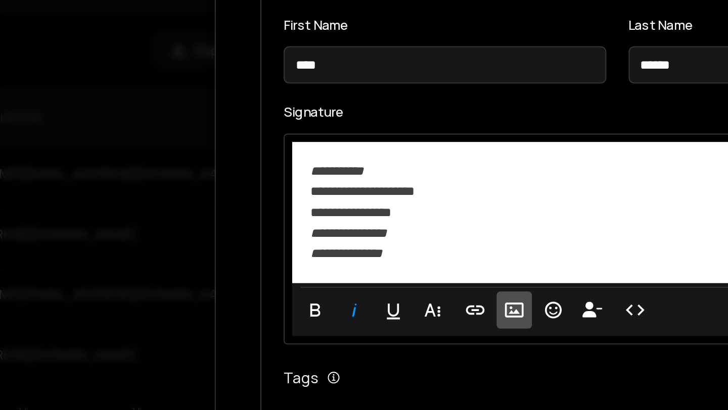
click at [454, 216] on icon "button" at bounding box center [454, 218] width 12 height 12
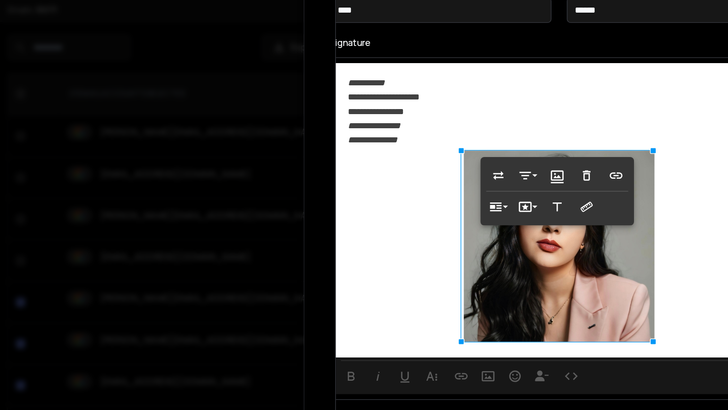
scroll to position [82, 0]
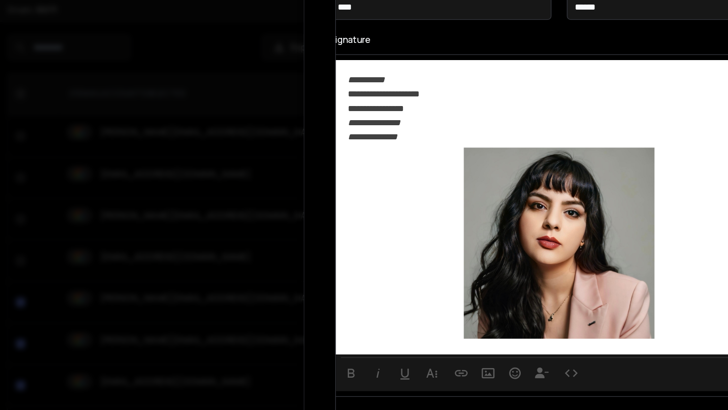
drag, startPoint x: 563, startPoint y: 306, endPoint x: 462, endPoint y: 239, distance: 121.0
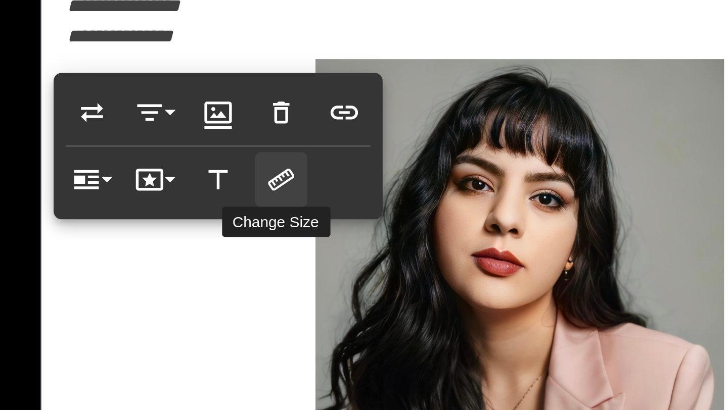
click at [406, 198] on icon "button" at bounding box center [405, 201] width 12 height 12
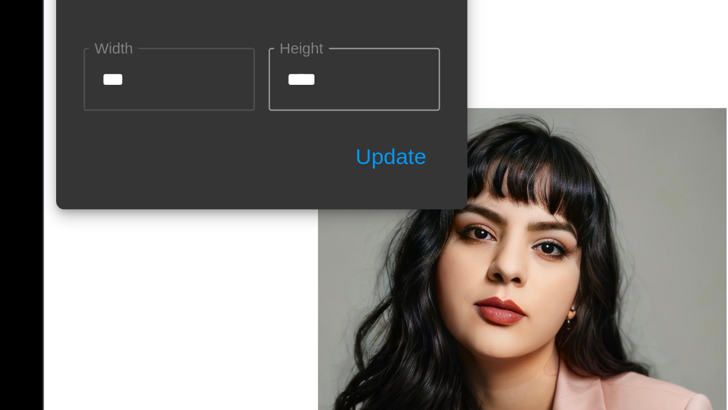
click at [373, 146] on input "***" at bounding box center [362, 145] width 63 height 23
type input "****"
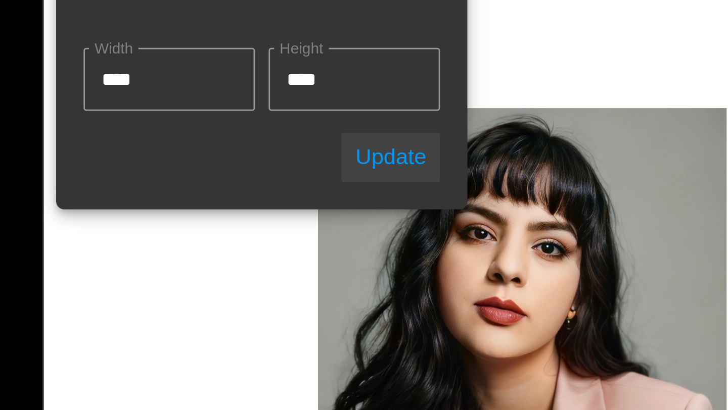
click at [448, 173] on button "Update" at bounding box center [444, 174] width 36 height 18
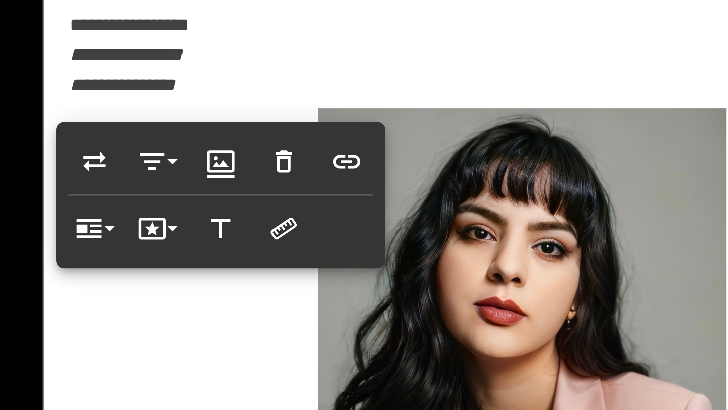
click at [462, 193] on img at bounding box center [493, 231] width 152 height 151
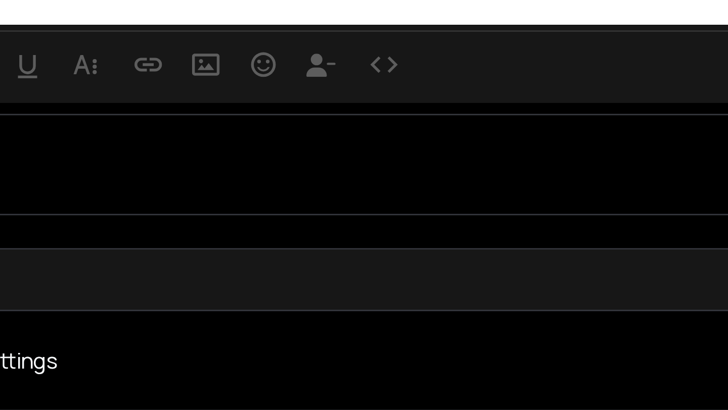
drag, startPoint x: 565, startPoint y: 307, endPoint x: 456, endPoint y: 184, distance: 163.9
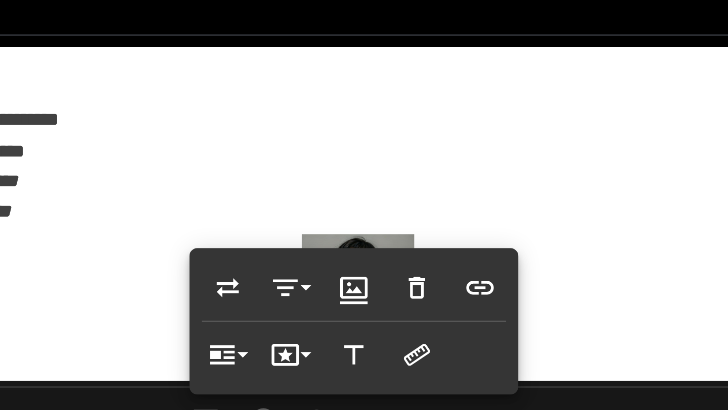
click at [454, 140] on div "**********" at bounding box center [492, 136] width 333 height 11
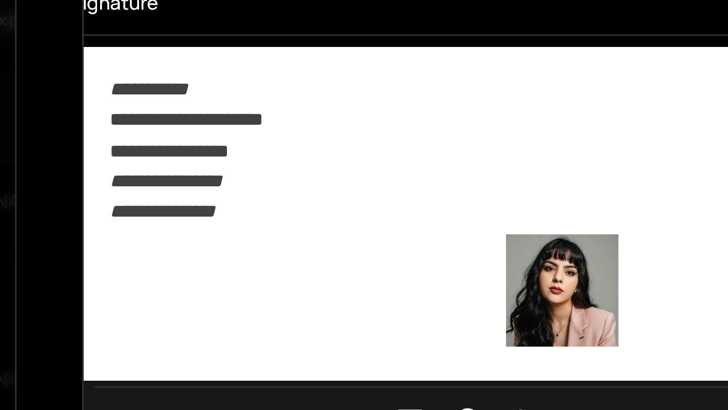
drag, startPoint x: 484, startPoint y: 168, endPoint x: 472, endPoint y: 166, distance: 12.2
click at [472, 166] on img at bounding box center [492, 176] width 42 height 41
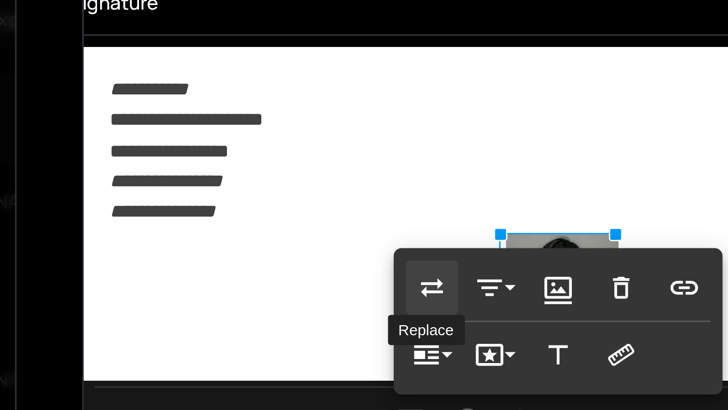
click at [445, 176] on icon "button" at bounding box center [445, 176] width 12 height 12
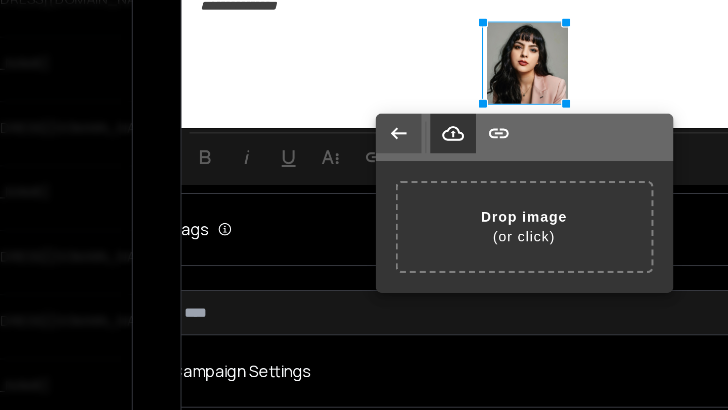
click at [426, 211] on icon "button" at bounding box center [427, 213] width 12 height 12
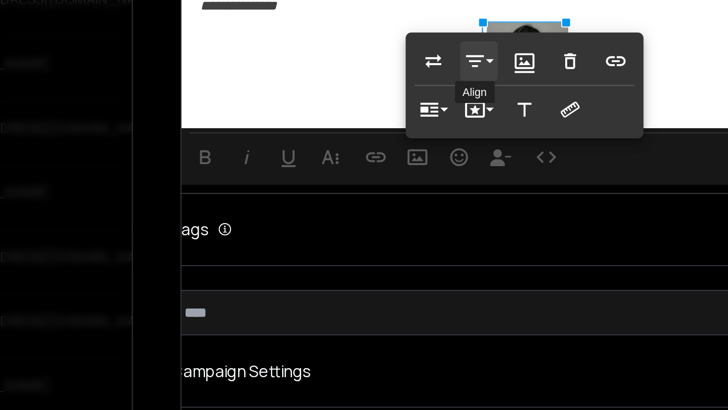
click at [470, 173] on button "Align" at bounding box center [467, 176] width 19 height 20
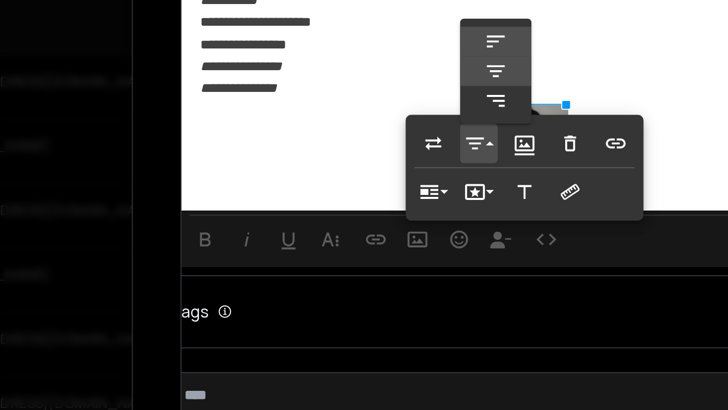
click at [472, 124] on icon at bounding box center [476, 124] width 9 height 6
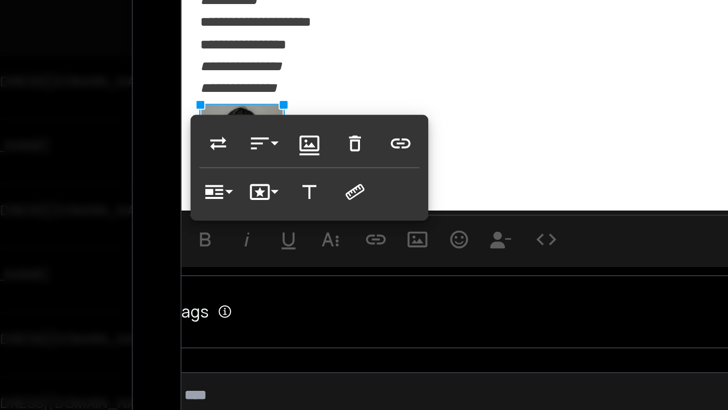
click at [481, 143] on div "**********" at bounding box center [492, 170] width 333 height 56
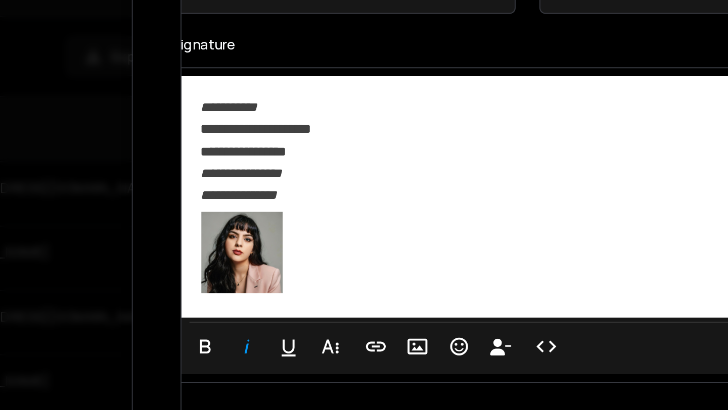
click at [360, 192] on img at bounding box center [347, 176] width 42 height 41
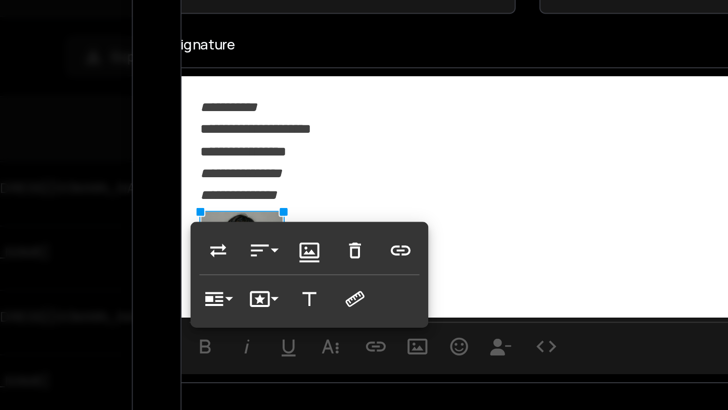
click at [387, 131] on div "**********" at bounding box center [492, 136] width 333 height 11
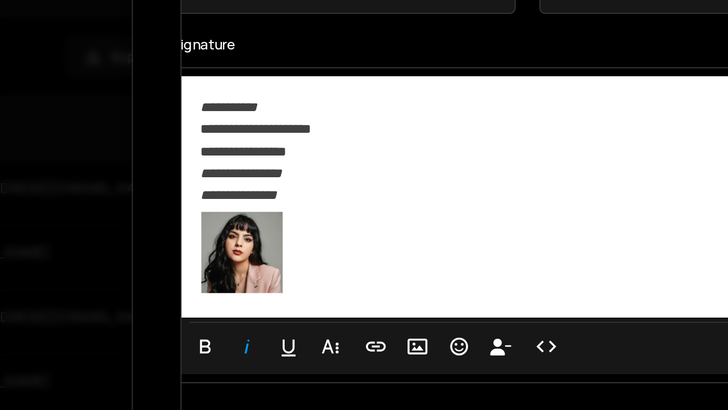
click at [340, 159] on img at bounding box center [347, 176] width 42 height 41
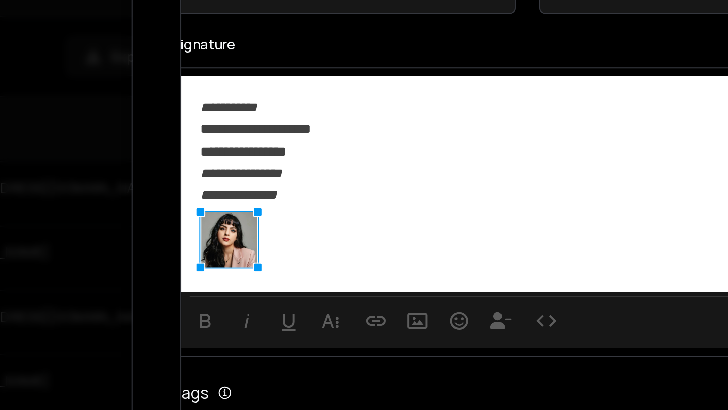
drag, startPoint x: 365, startPoint y: 156, endPoint x: 352, endPoint y: 165, distance: 16.3
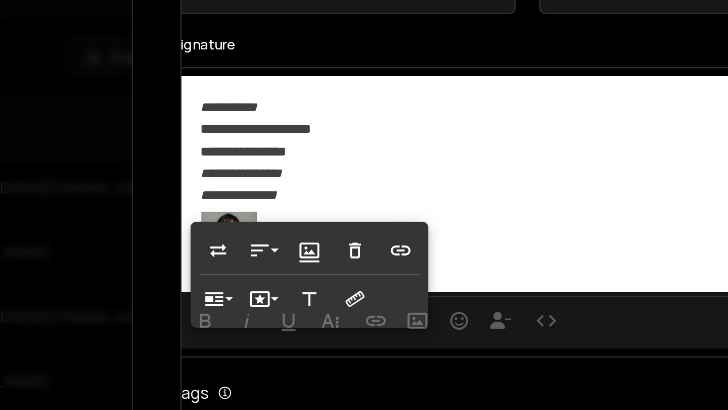
click at [415, 148] on div "**********" at bounding box center [492, 163] width 333 height 42
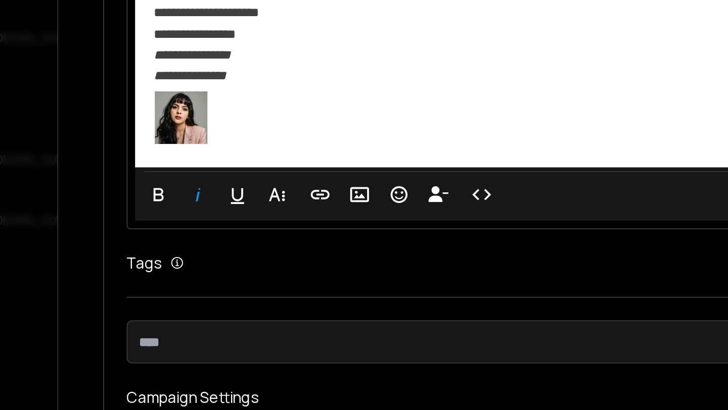
click at [360, 252] on img at bounding box center [357, 253] width 29 height 28
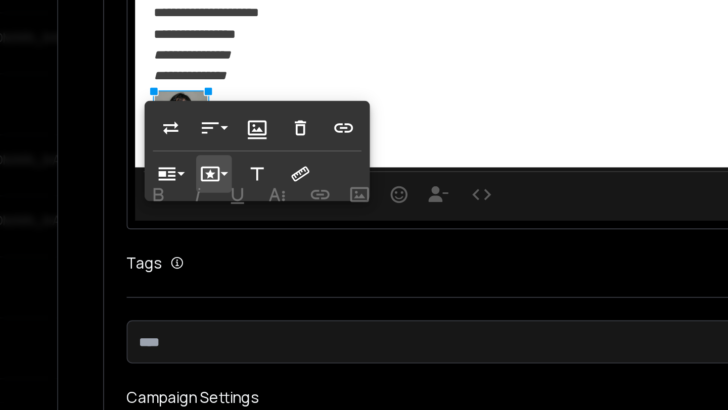
click at [378, 281] on icon "button" at bounding box center [373, 283] width 10 height 8
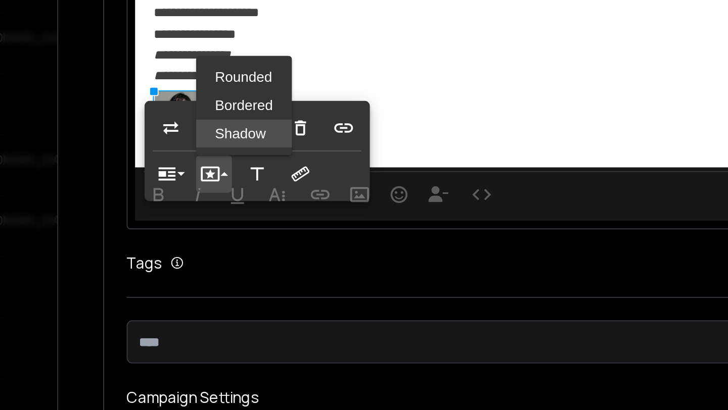
click at [390, 259] on link "Shadow" at bounding box center [392, 261] width 52 height 15
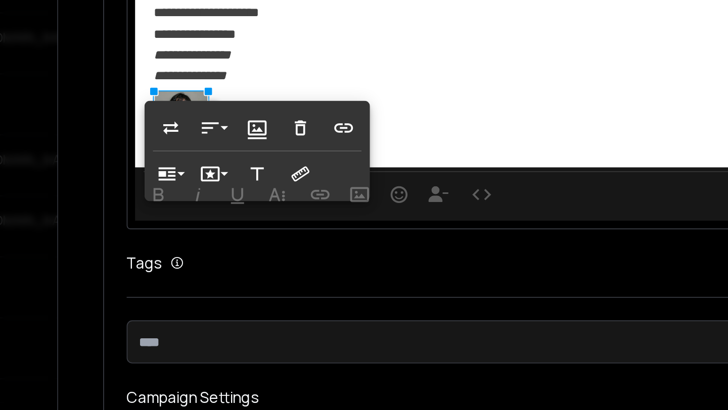
click at [409, 225] on div "**********" at bounding box center [509, 245] width 333 height 42
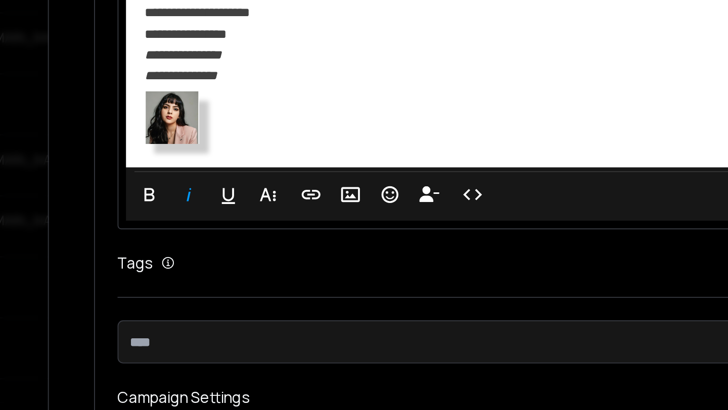
click at [358, 242] on img at bounding box center [357, 253] width 29 height 28
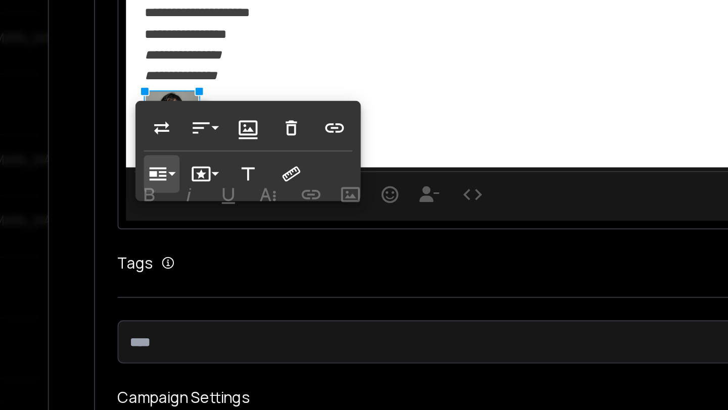
click at [358, 282] on button "Display" at bounding box center [352, 283] width 19 height 20
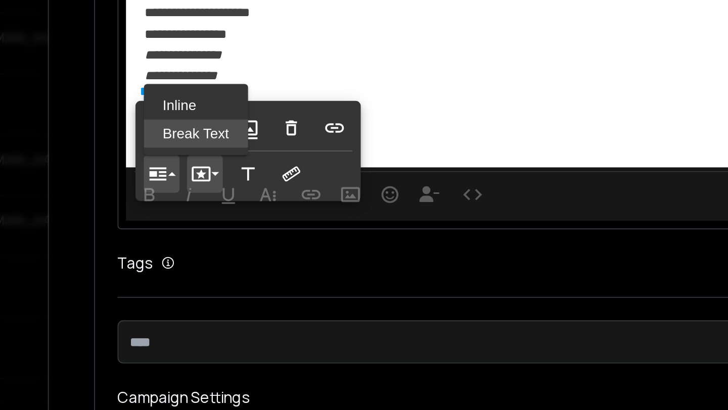
click at [382, 281] on button "Style" at bounding box center [375, 283] width 19 height 20
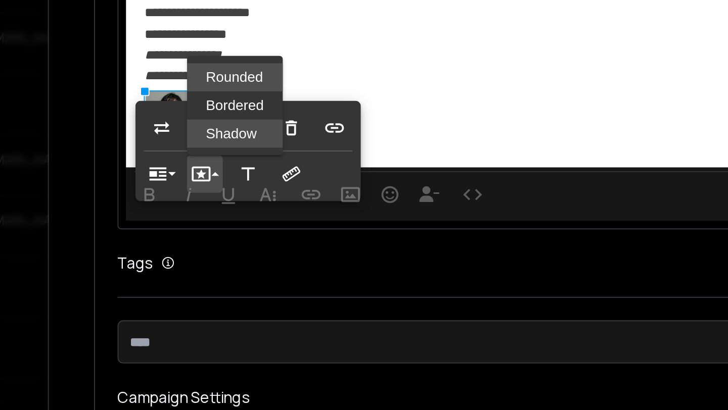
click at [399, 233] on link "Rounded" at bounding box center [392, 230] width 52 height 15
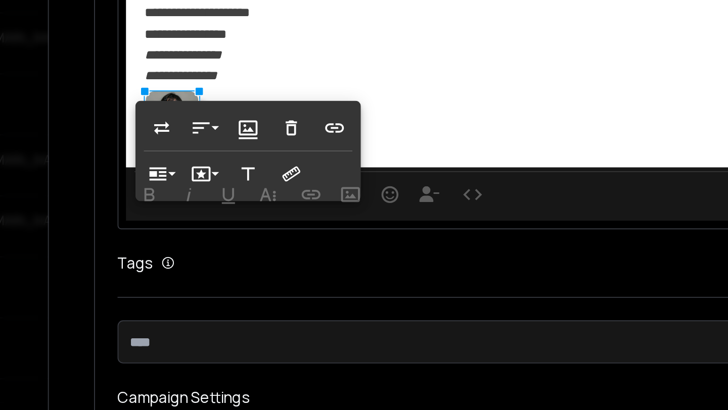
click at [412, 235] on div "**********" at bounding box center [509, 245] width 333 height 42
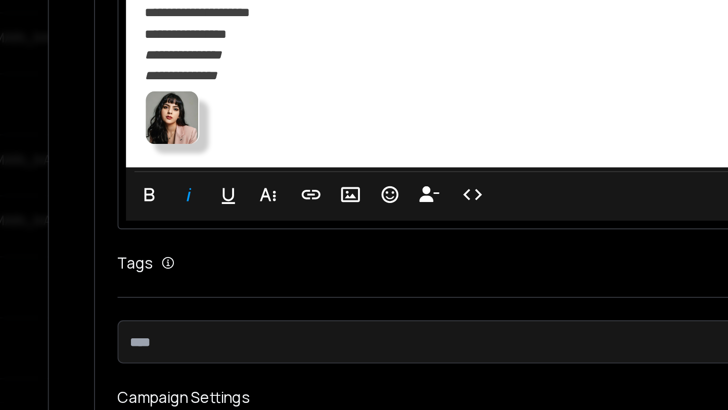
click at [361, 246] on img at bounding box center [357, 253] width 29 height 28
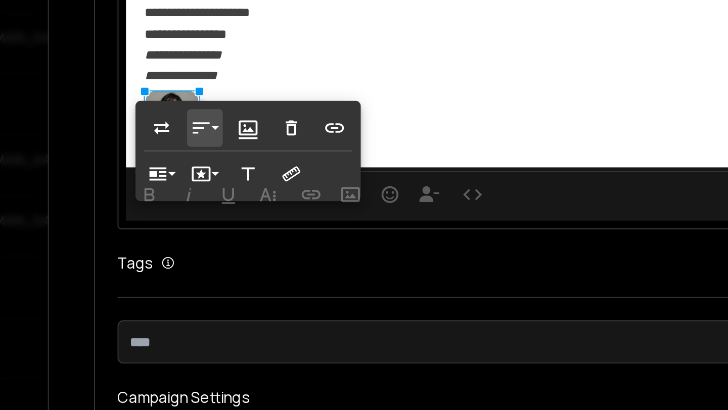
click at [379, 257] on button "Align" at bounding box center [375, 258] width 19 height 20
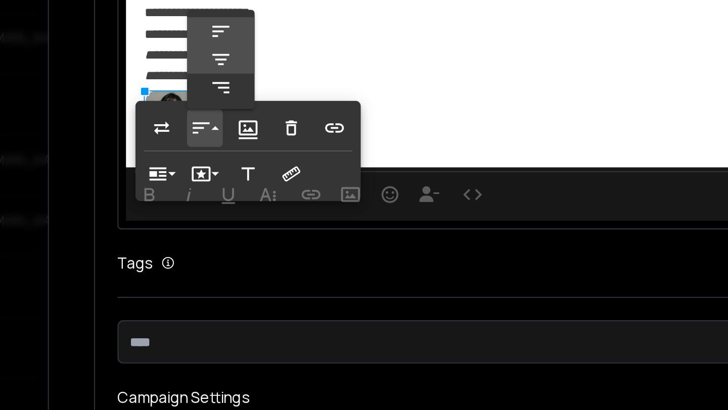
click at [385, 219] on icon at bounding box center [384, 221] width 12 height 12
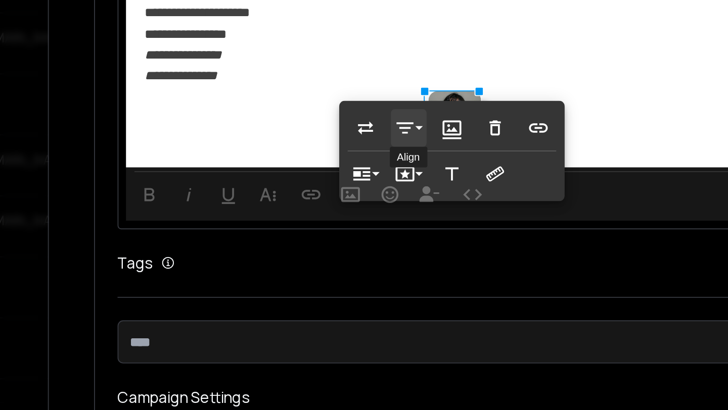
click at [485, 253] on icon "button" at bounding box center [483, 258] width 12 height 12
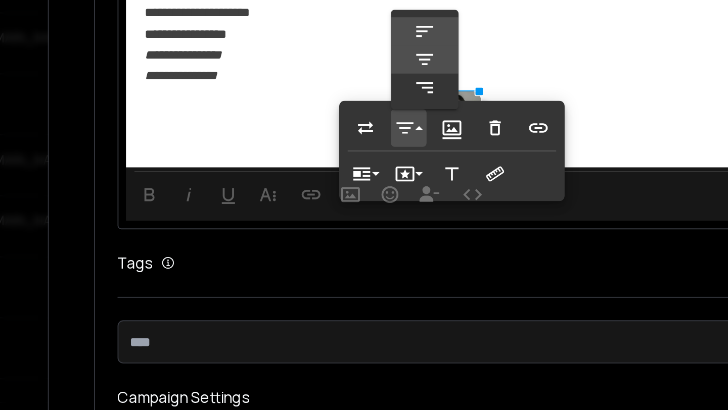
click at [491, 205] on icon at bounding box center [494, 206] width 12 height 12
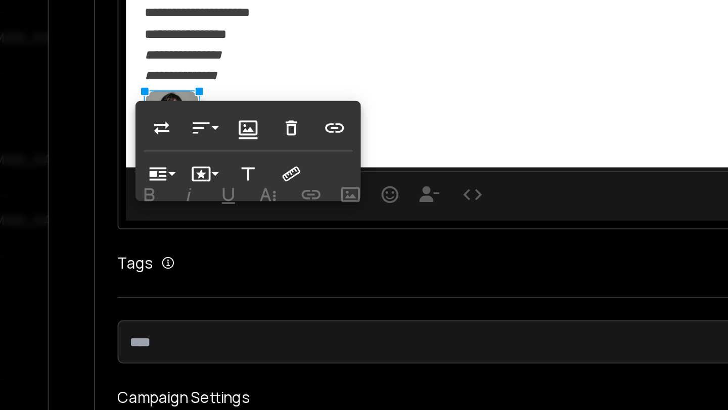
click at [427, 218] on div "**********" at bounding box center [509, 218] width 333 height 11
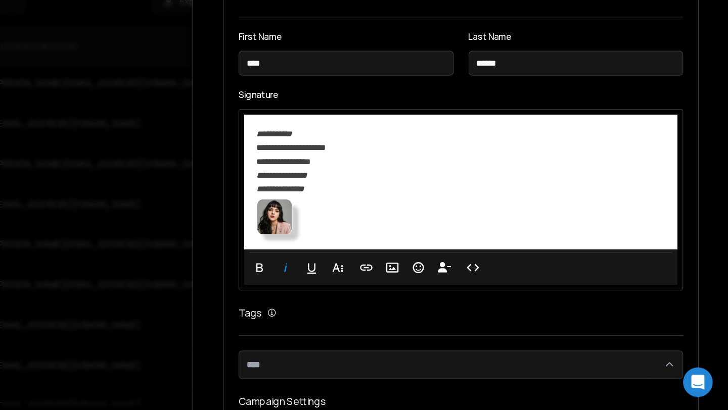
click at [350, 196] on div "**********" at bounding box center [508, 196] width 330 height 11
drag, startPoint x: 383, startPoint y: 184, endPoint x: 335, endPoint y: 186, distance: 48.0
click at [335, 186] on div "**********" at bounding box center [509, 224] width 353 height 110
click at [365, 292] on icon "button" at bounding box center [367, 294] width 12 height 12
click at [384, 197] on div "**********" at bounding box center [508, 196] width 330 height 11
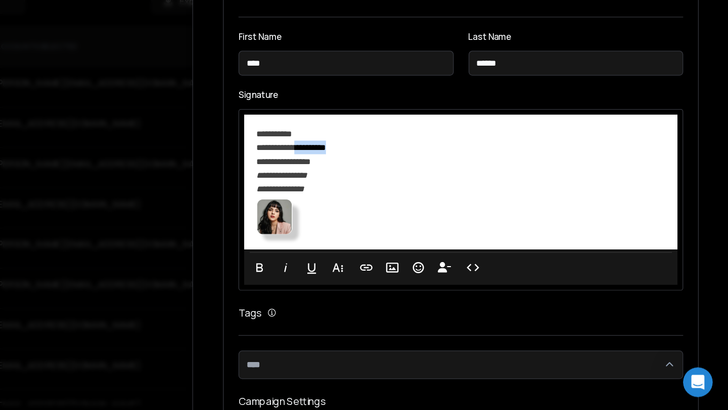
click at [384, 197] on div "**********" at bounding box center [508, 196] width 330 height 11
click at [369, 296] on icon "button" at bounding box center [367, 294] width 12 height 12
click at [454, 231] on div "**********" at bounding box center [509, 245] width 333 height 42
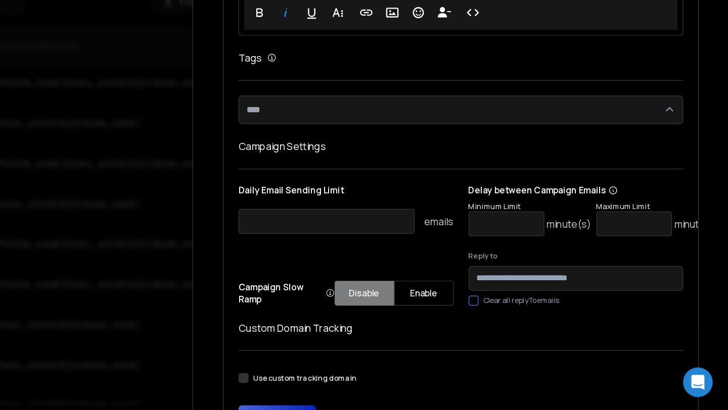
scroll to position [211, 0]
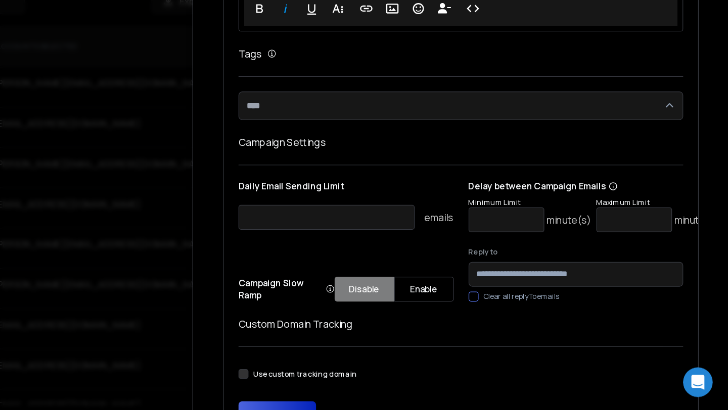
click at [425, 252] on input "number" at bounding box center [400, 253] width 144 height 20
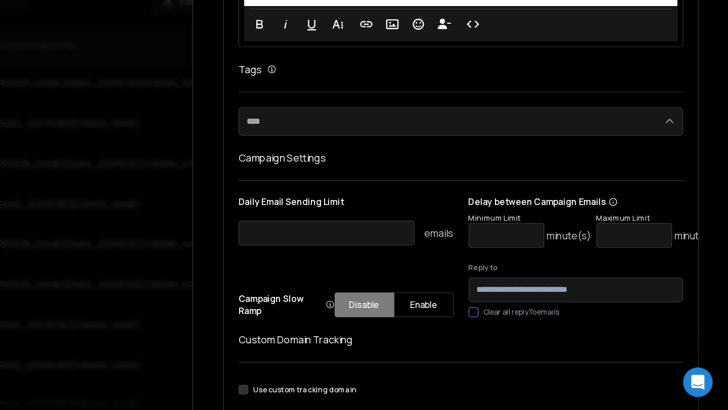
scroll to position [193, 0]
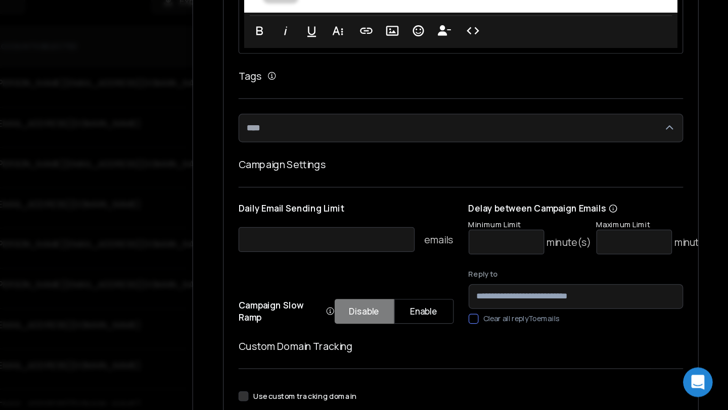
click at [442, 276] on input "number" at bounding box center [400, 271] width 144 height 20
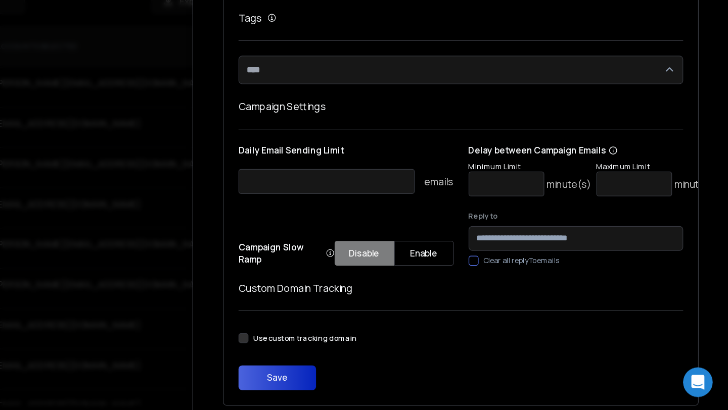
scroll to position [265, 0]
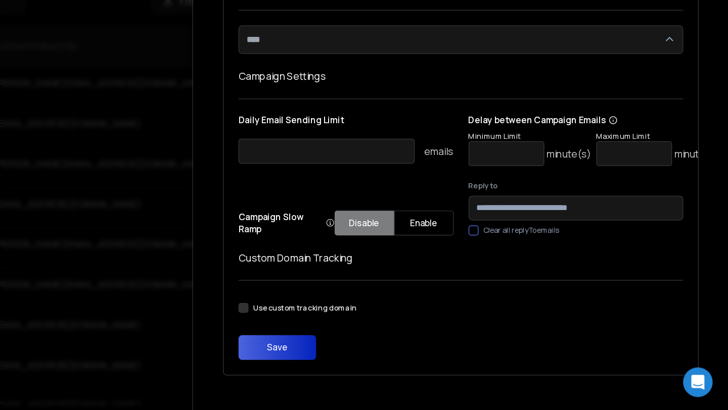
click at [369, 359] on button "Save" at bounding box center [359, 359] width 63 height 20
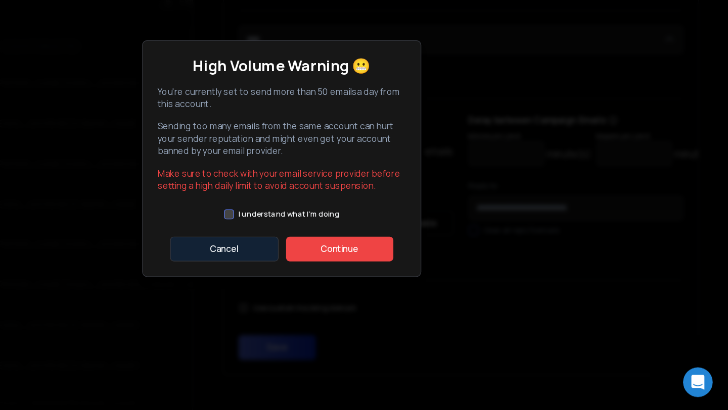
click at [324, 281] on button "Cancel" at bounding box center [317, 279] width 88 height 20
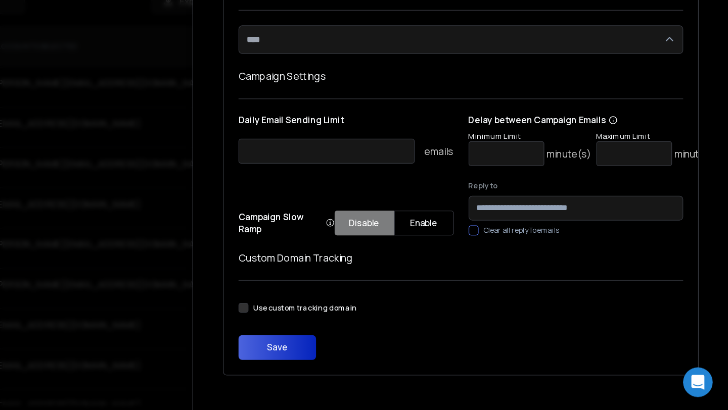
click at [354, 199] on input "****" at bounding box center [400, 199] width 144 height 20
type input "**"
click at [378, 360] on button "Save" at bounding box center [359, 359] width 63 height 20
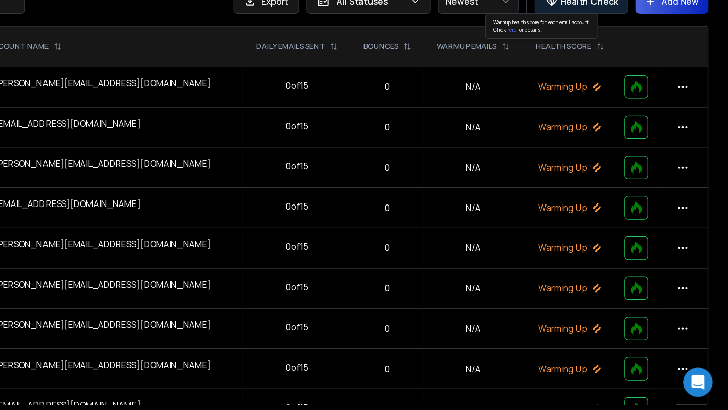
scroll to position [0, 0]
